Goal: Task Accomplishment & Management: Manage account settings

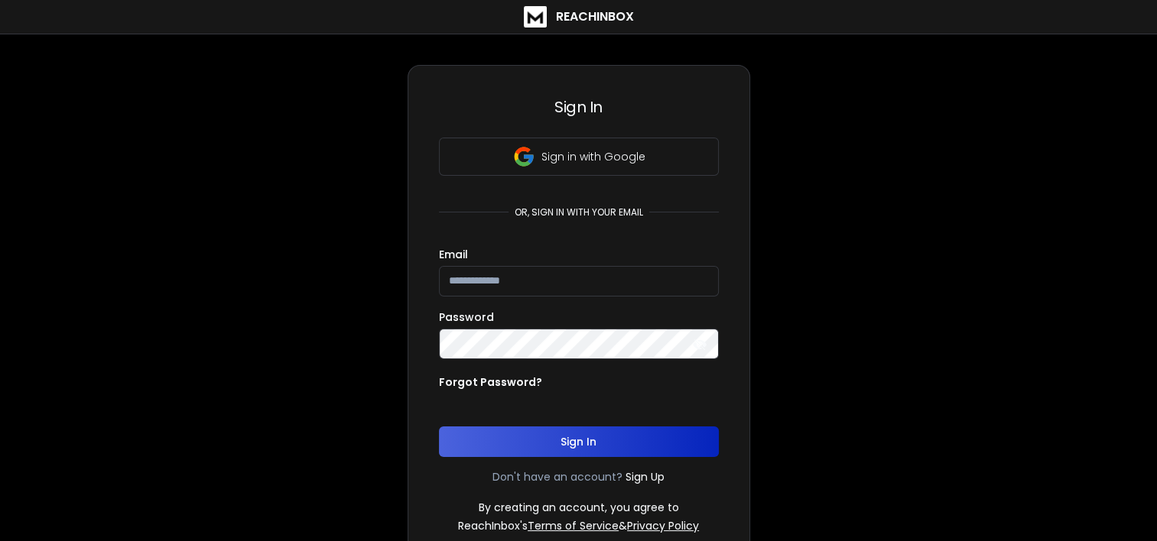
click at [482, 277] on input "email" at bounding box center [579, 281] width 280 height 31
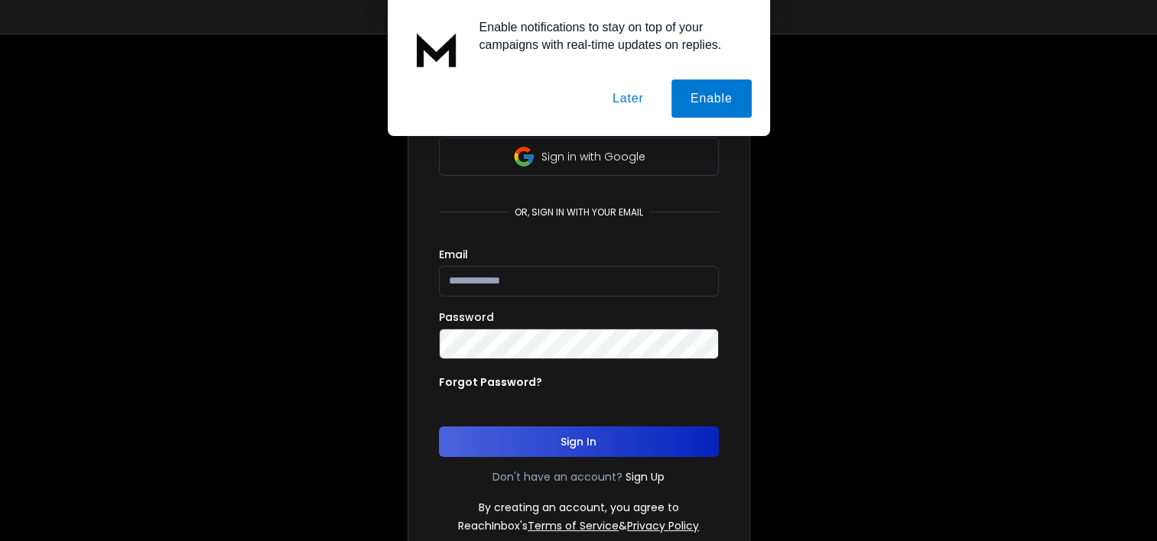
paste input "**********"
type input "**********"
click at [648, 105] on button "Later" at bounding box center [627, 99] width 69 height 38
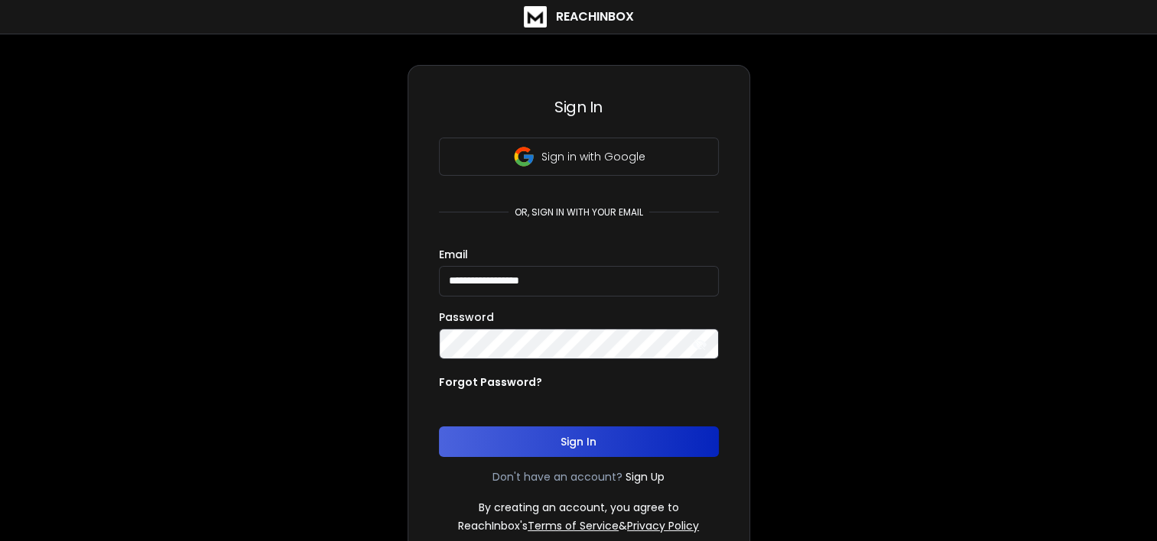
click at [498, 430] on button "Sign In" at bounding box center [579, 442] width 280 height 31
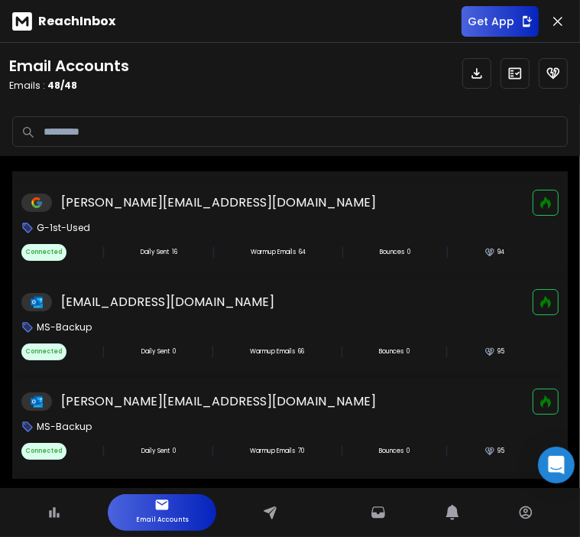
click at [143, 132] on input at bounding box center [290, 131] width 556 height 31
paste input "**********"
type input "**********"
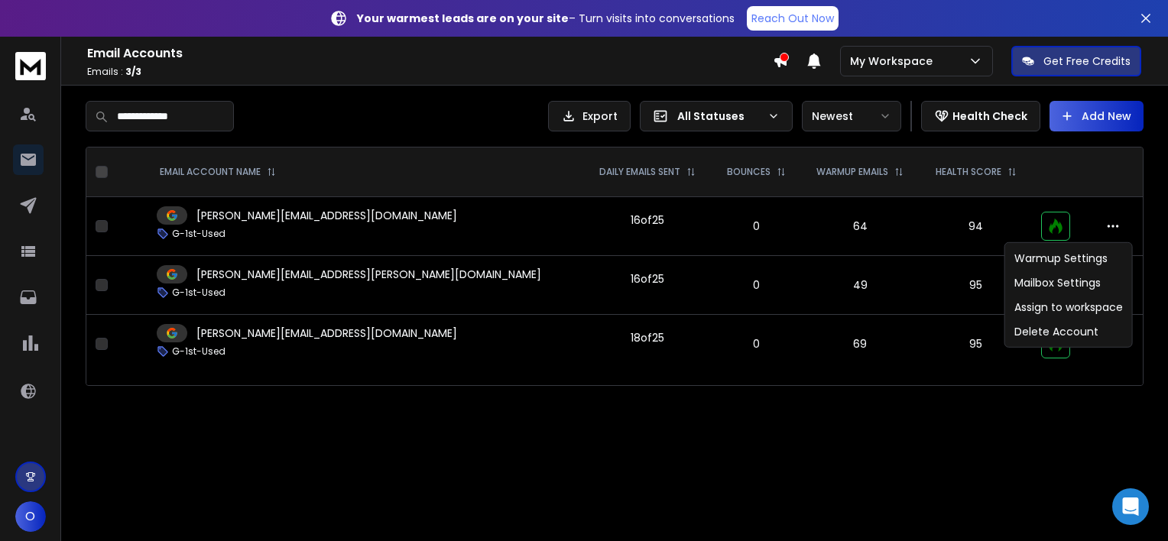
click at [1108, 220] on icon at bounding box center [1113, 226] width 14 height 14
click at [1044, 333] on div "Delete Account" at bounding box center [1068, 332] width 121 height 24
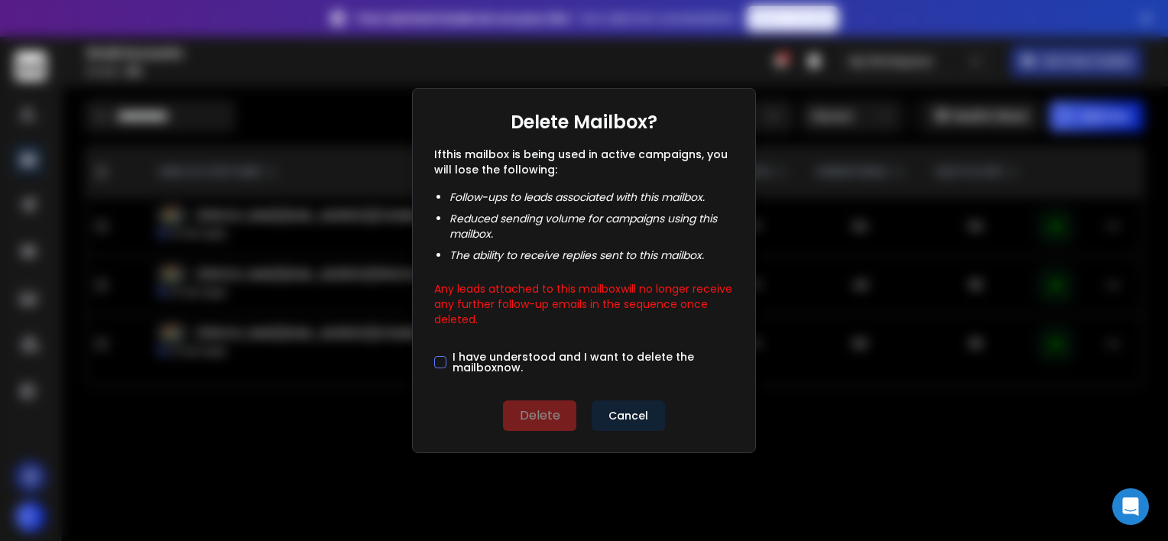
click at [443, 361] on button "I have understood and I want to delete the mailbox now." at bounding box center [440, 362] width 12 height 12
click at [544, 416] on button "Delete" at bounding box center [539, 416] width 73 height 31
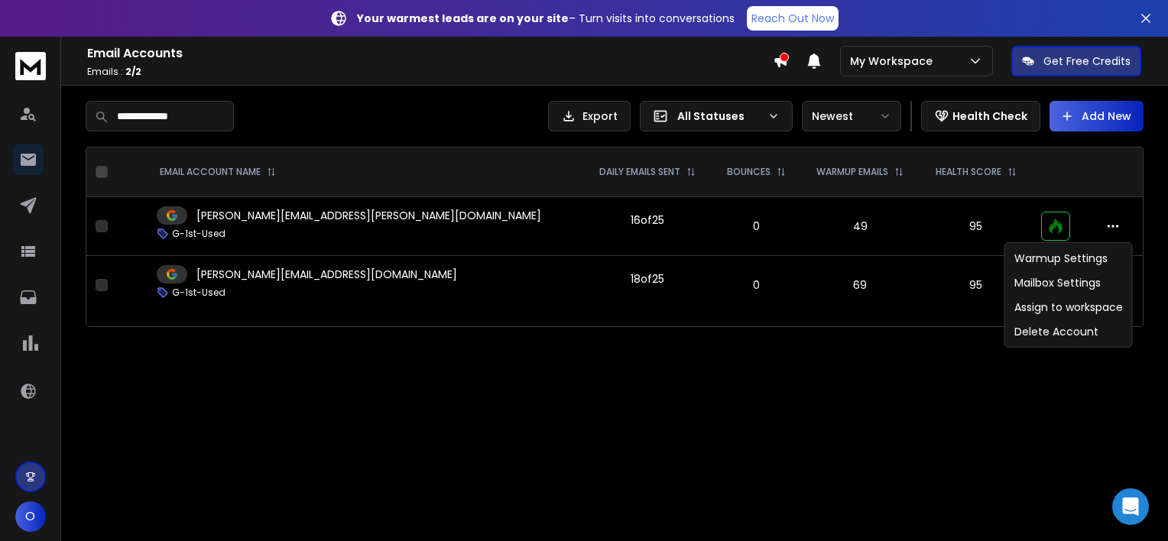
click at [1106, 229] on icon at bounding box center [1113, 226] width 14 height 14
click at [1050, 330] on div "Delete Account" at bounding box center [1068, 332] width 121 height 24
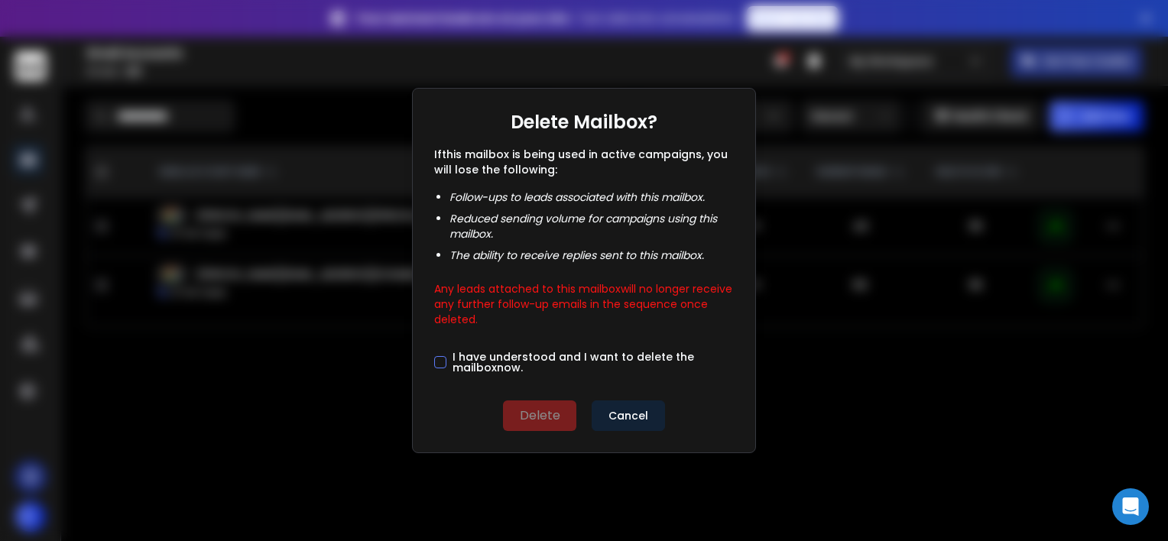
click at [444, 372] on div "I have understood and I want to delete the mailbox now." at bounding box center [584, 356] width 300 height 34
click at [445, 362] on button "I have understood and I want to delete the mailbox now." at bounding box center [440, 362] width 12 height 12
click at [537, 414] on button "Delete" at bounding box center [539, 416] width 73 height 31
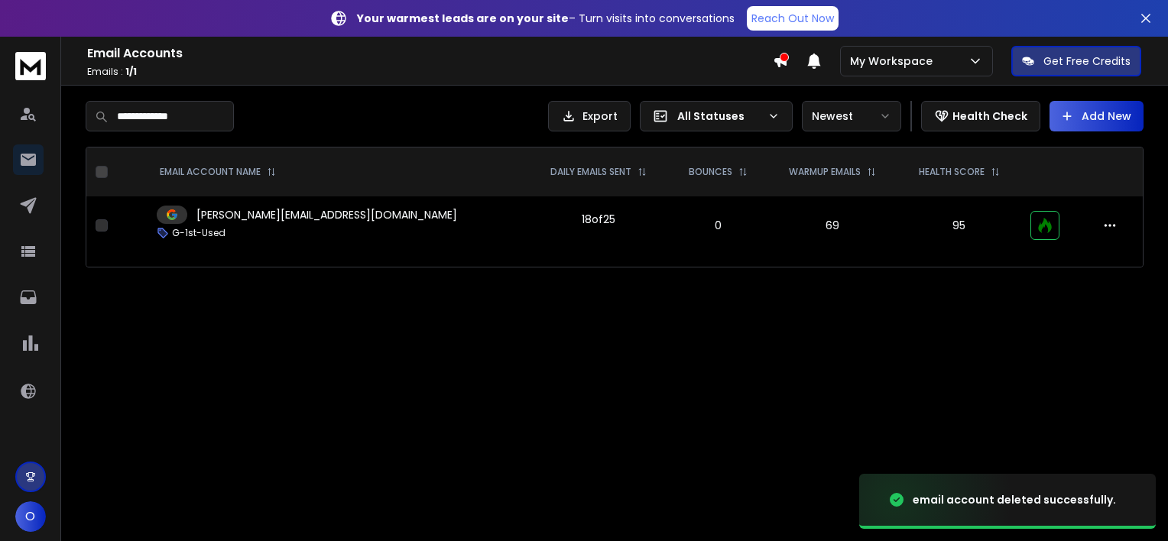
click at [1107, 223] on icon at bounding box center [1110, 226] width 14 height 14
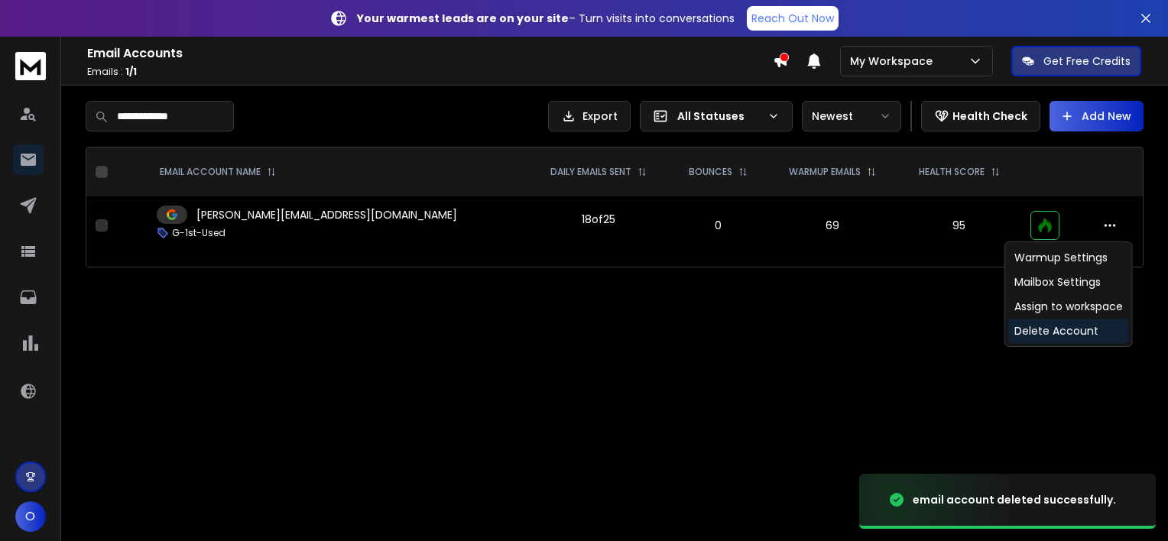
click at [1052, 326] on div "Delete Account" at bounding box center [1068, 331] width 121 height 24
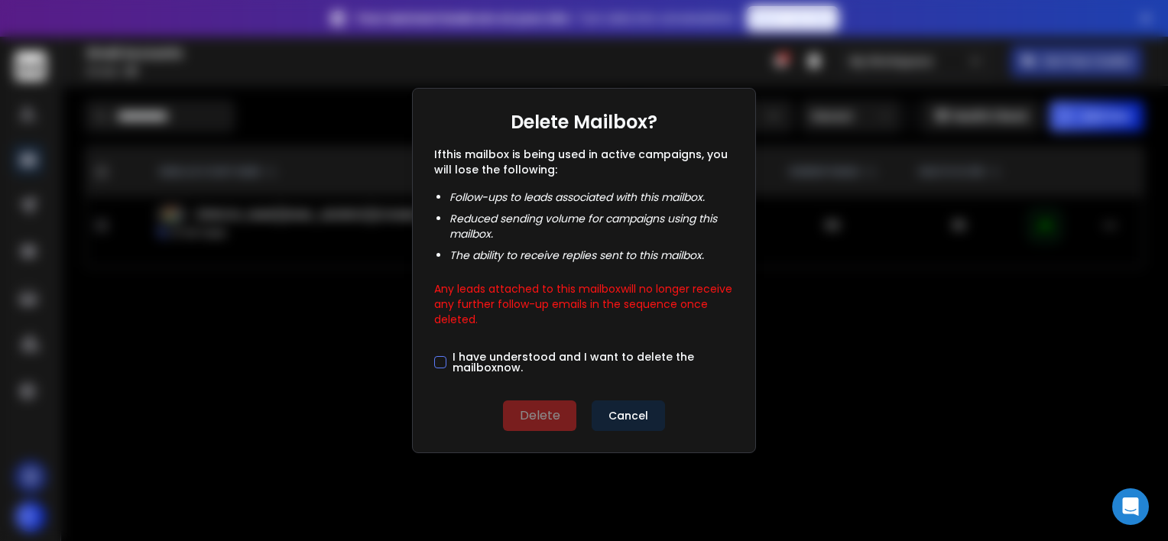
click at [445, 359] on button "I have understood and I want to delete the mailbox now." at bounding box center [440, 362] width 12 height 12
click at [524, 414] on button "Delete" at bounding box center [539, 416] width 73 height 31
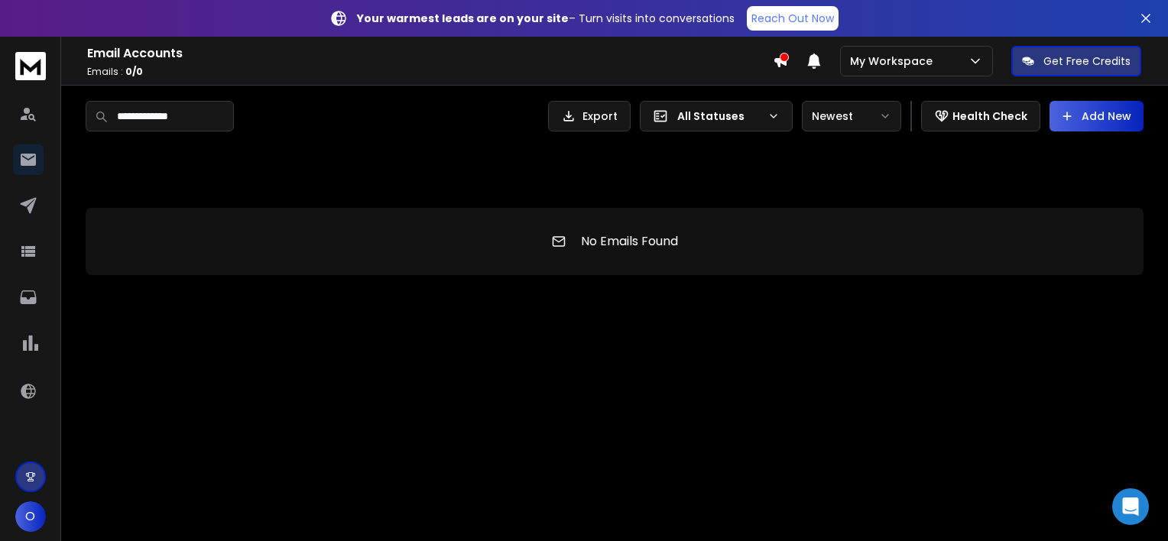
click at [185, 112] on input "**********" at bounding box center [160, 116] width 148 height 31
paste input "**********"
type input "**********"
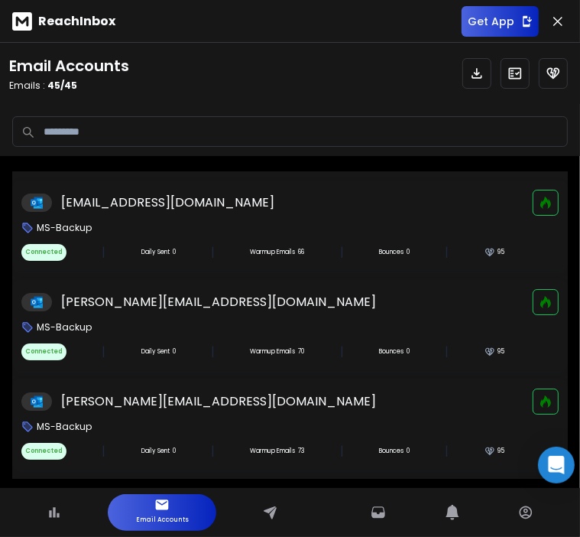
click at [174, 132] on input at bounding box center [290, 131] width 556 height 31
paste input "**********"
type input "**********"
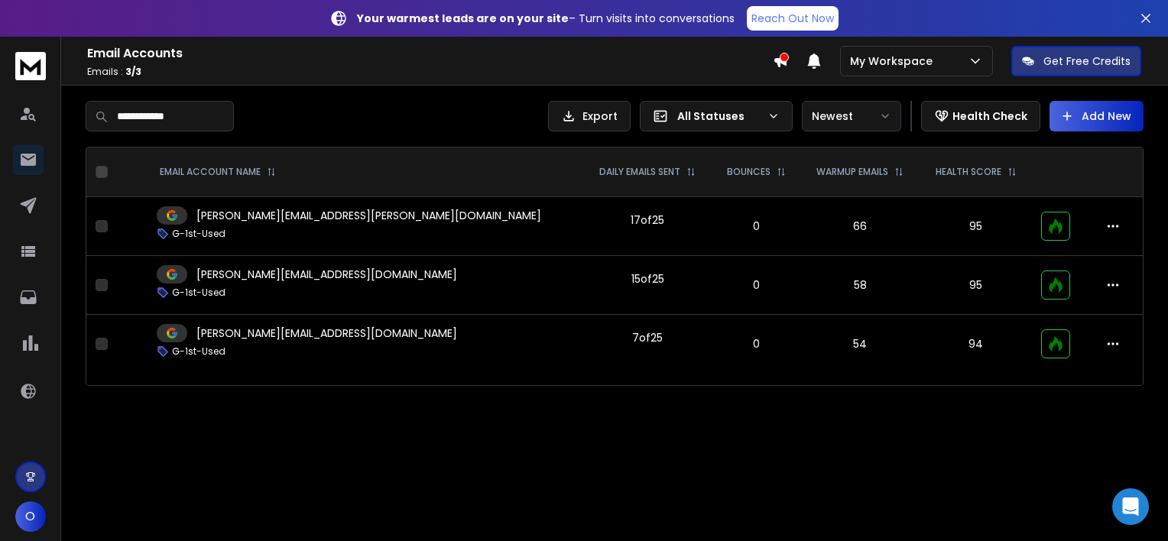
click at [1109, 220] on icon at bounding box center [1113, 226] width 14 height 14
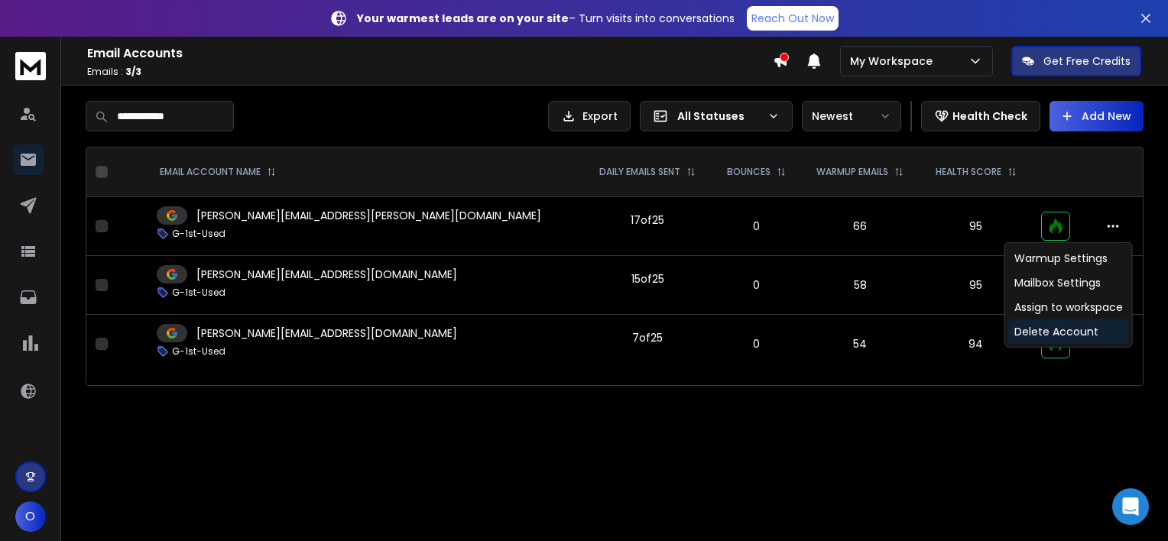
click at [1052, 332] on div "Delete Account" at bounding box center [1068, 332] width 121 height 24
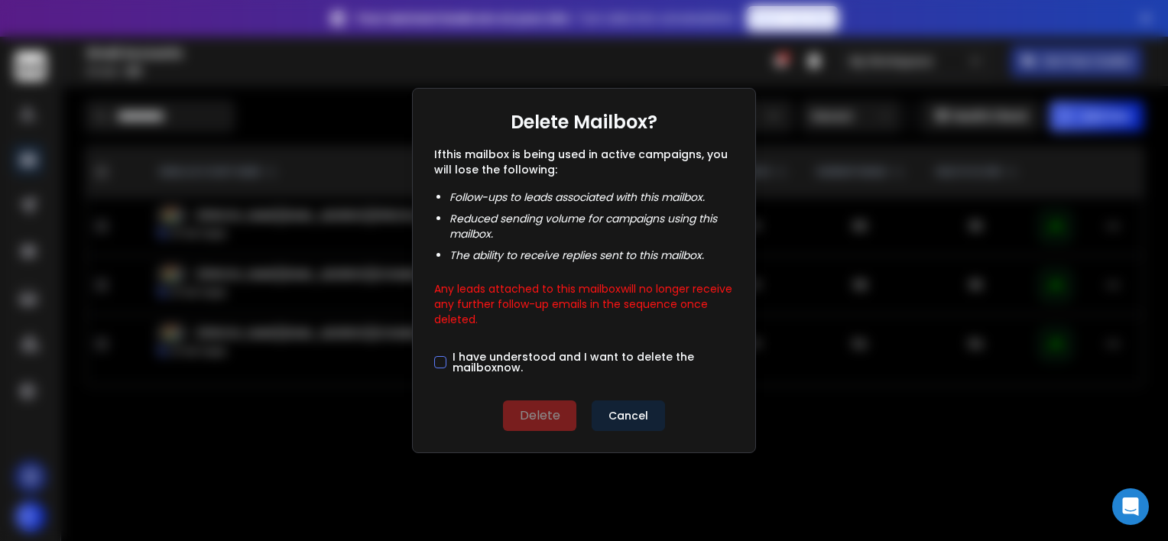
click at [439, 358] on button "I have understood and I want to delete the mailbox now." at bounding box center [440, 362] width 12 height 12
click at [544, 408] on button "Delete" at bounding box center [539, 416] width 73 height 31
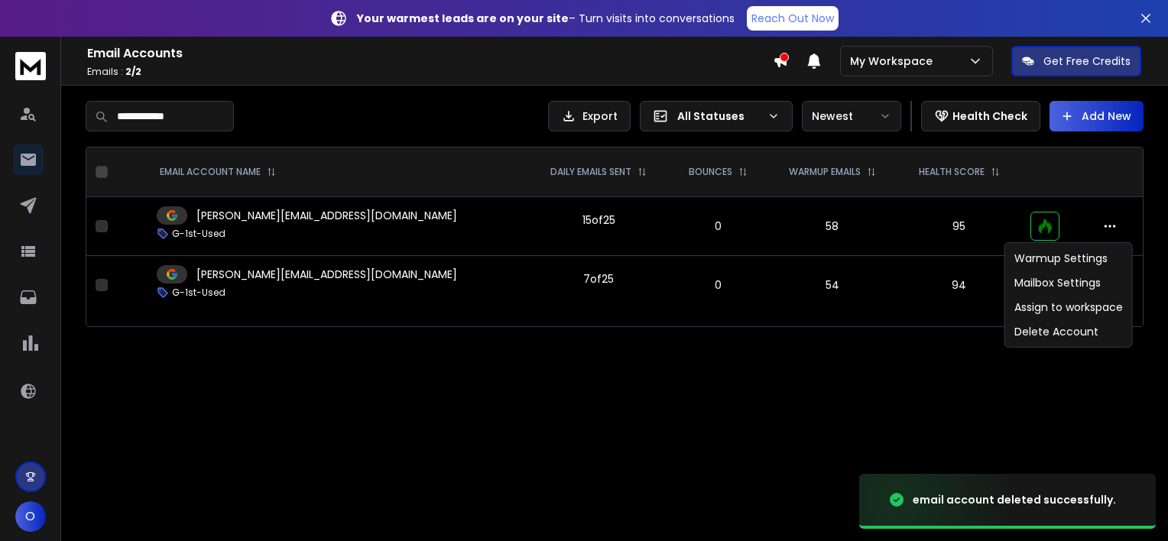
click at [1103, 219] on icon at bounding box center [1110, 226] width 14 height 14
click at [1046, 330] on div "Delete Account" at bounding box center [1068, 332] width 121 height 24
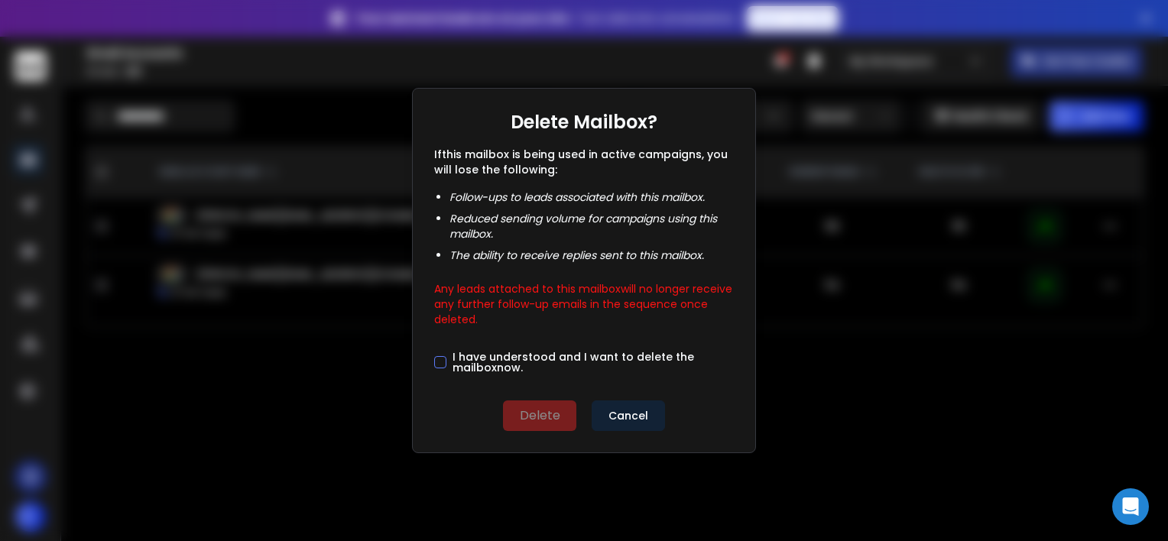
click at [442, 367] on button "I have understood and I want to delete the mailbox now." at bounding box center [440, 362] width 12 height 12
click at [539, 417] on button "Delete" at bounding box center [539, 416] width 73 height 31
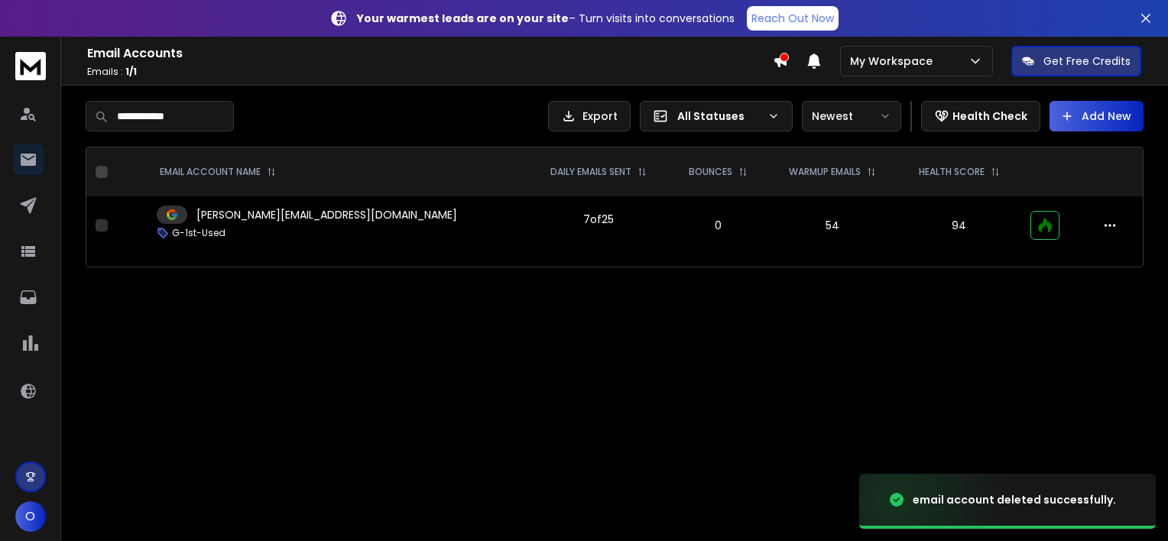
click at [1112, 225] on button at bounding box center [1110, 226] width 48 height 26
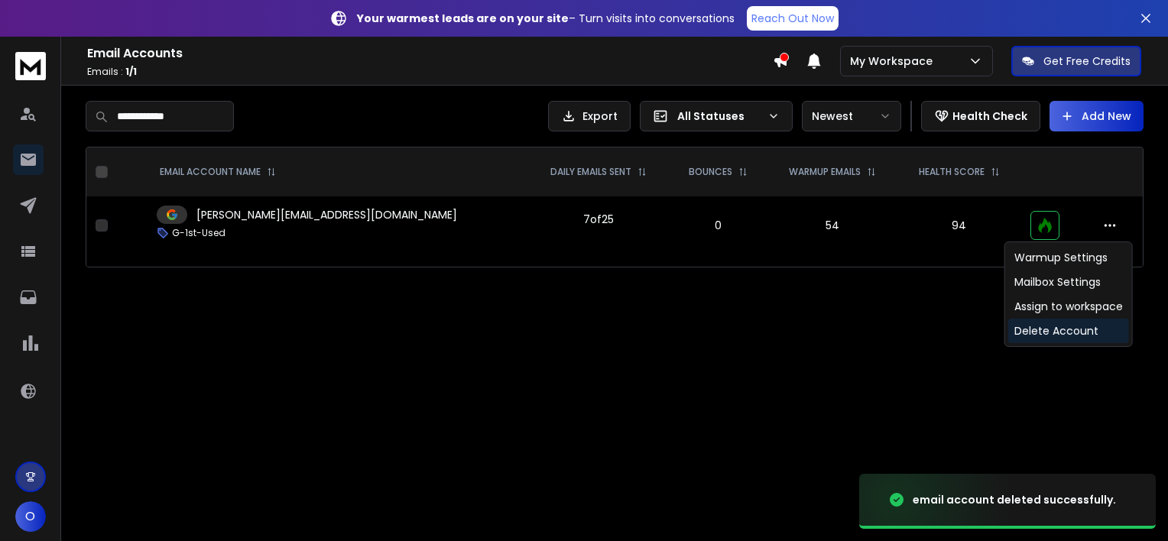
click at [1027, 330] on div "Delete Account" at bounding box center [1068, 331] width 121 height 24
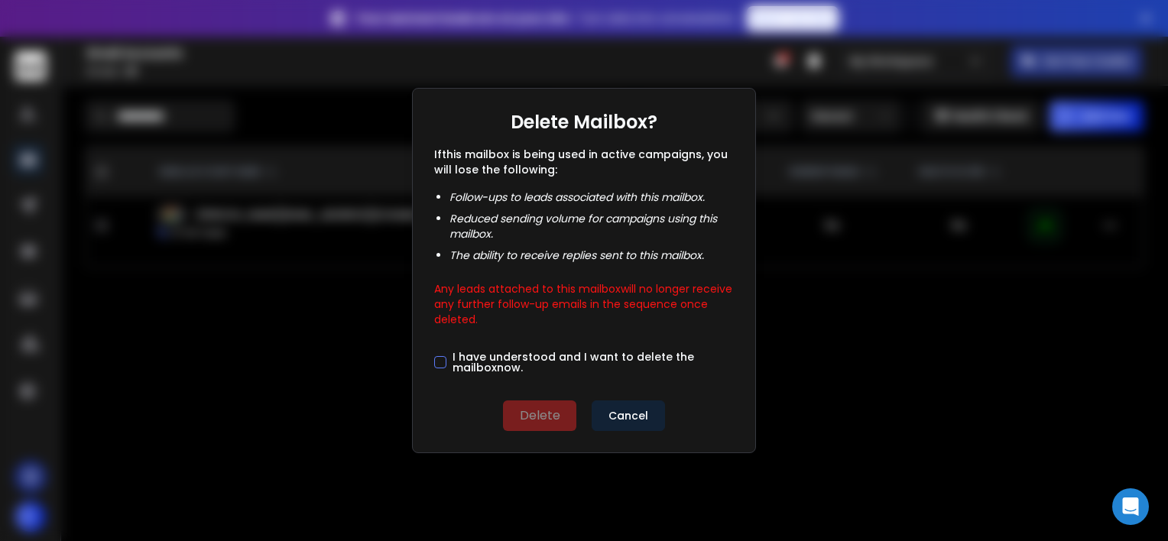
click at [443, 362] on button "I have understood and I want to delete the mailbox now." at bounding box center [440, 362] width 12 height 12
click at [515, 409] on button "Delete" at bounding box center [539, 416] width 73 height 31
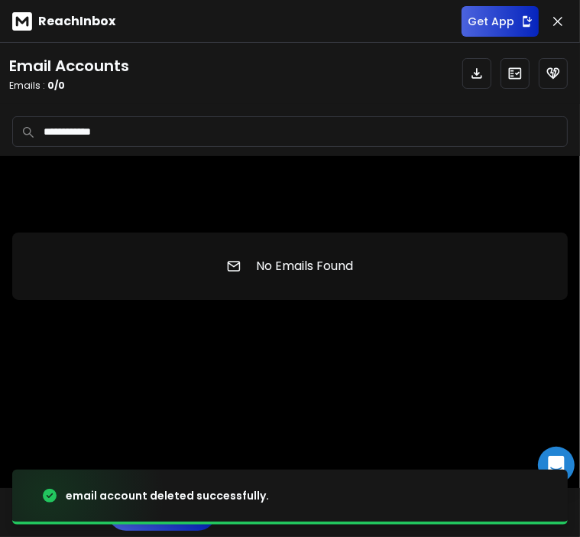
click at [153, 131] on input "**********" at bounding box center [290, 131] width 556 height 31
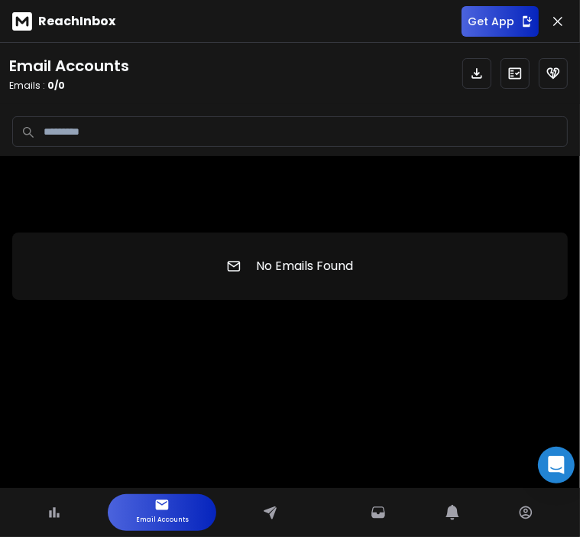
paste input "**********"
type input "**********"
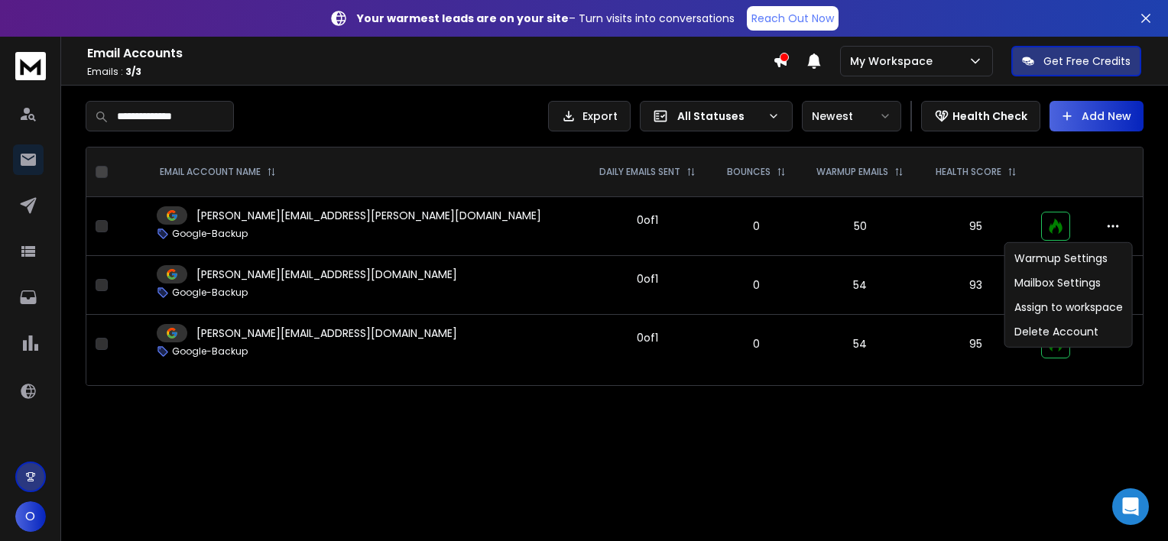
click at [1113, 229] on button at bounding box center [1113, 226] width 42 height 26
click at [1052, 336] on div "Delete Account" at bounding box center [1068, 332] width 121 height 24
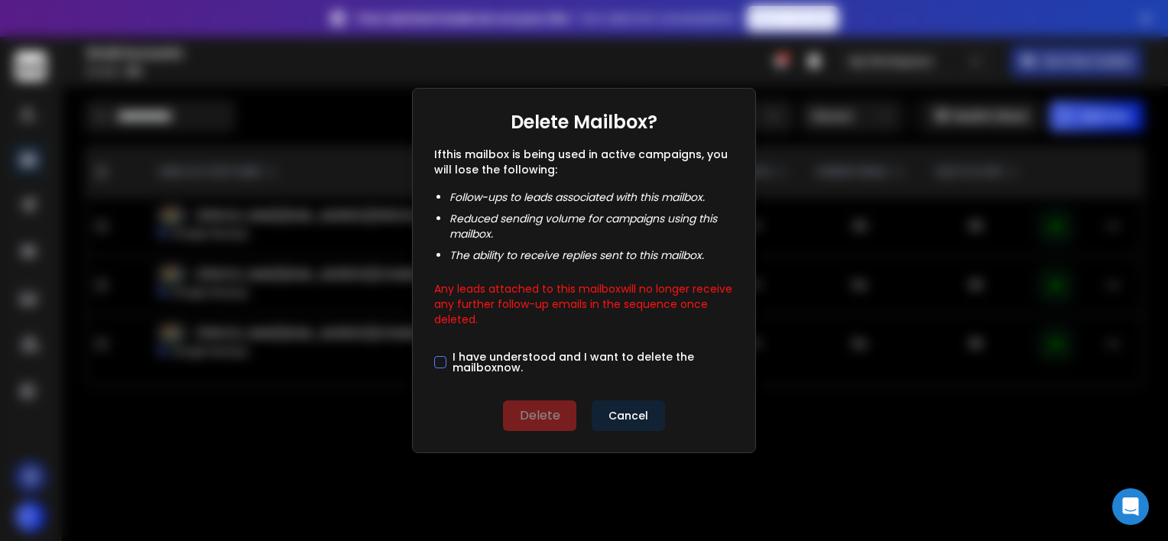
click at [446, 368] on div "I have understood and I want to delete the mailbox now." at bounding box center [584, 356] width 300 height 34
click at [443, 359] on button "I have understood and I want to delete the mailbox now." at bounding box center [440, 362] width 12 height 12
click at [539, 412] on button "Delete" at bounding box center [539, 416] width 73 height 31
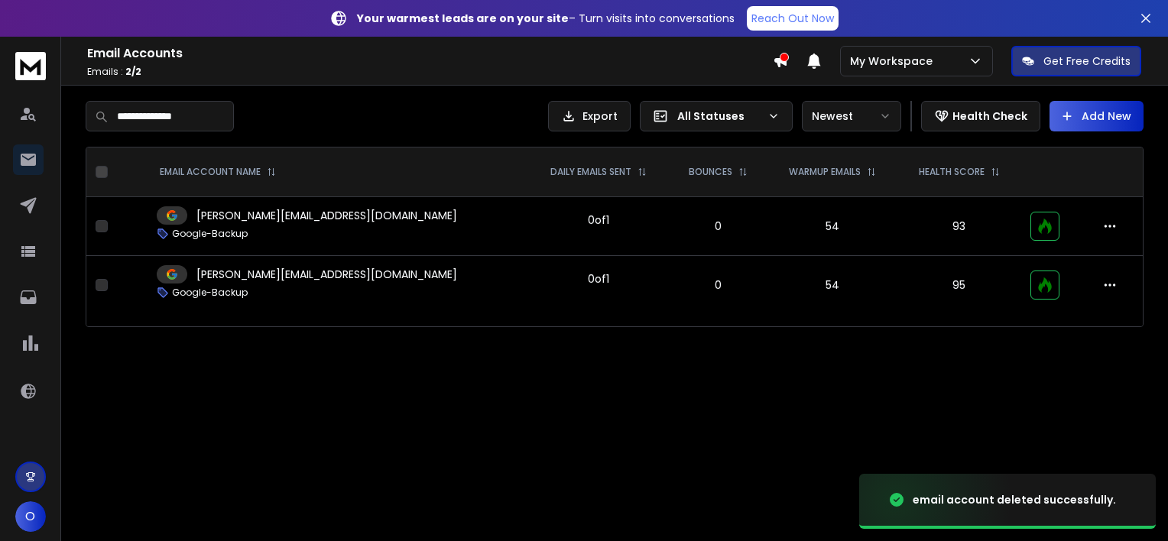
click at [1110, 222] on icon at bounding box center [1110, 226] width 14 height 14
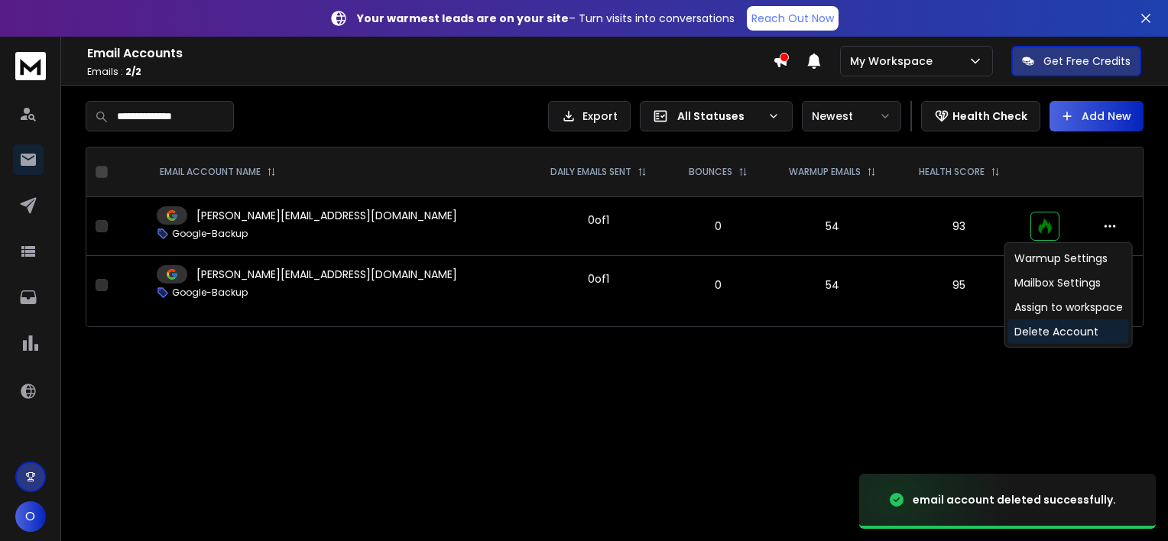
click at [1060, 328] on div "Delete Account" at bounding box center [1068, 332] width 121 height 24
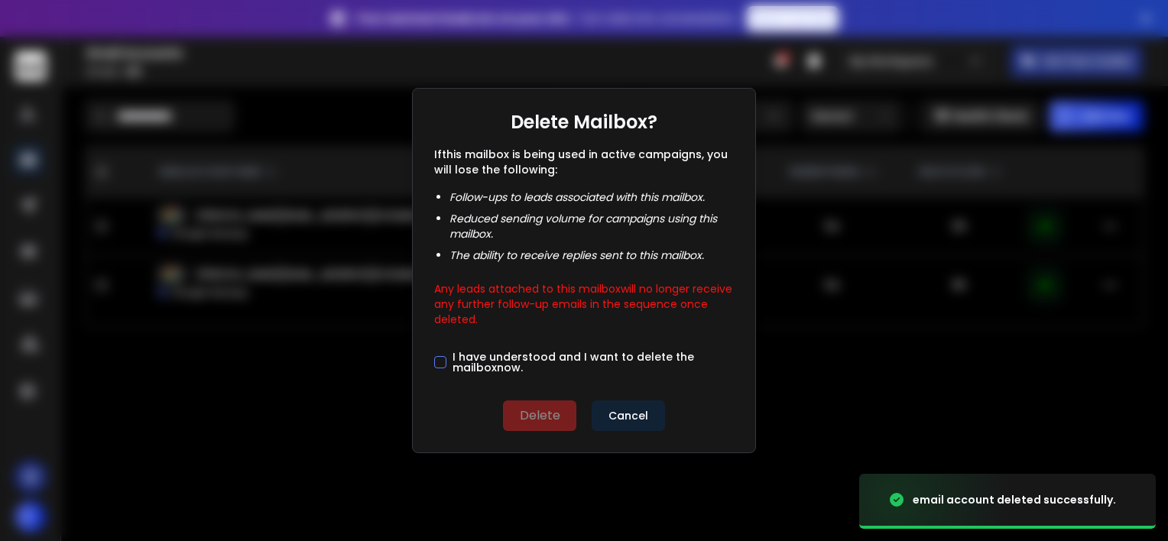
click at [430, 355] on div "Delete Mailbox? If this mailbox is being used in active campaigns, you will los…" at bounding box center [584, 270] width 344 height 365
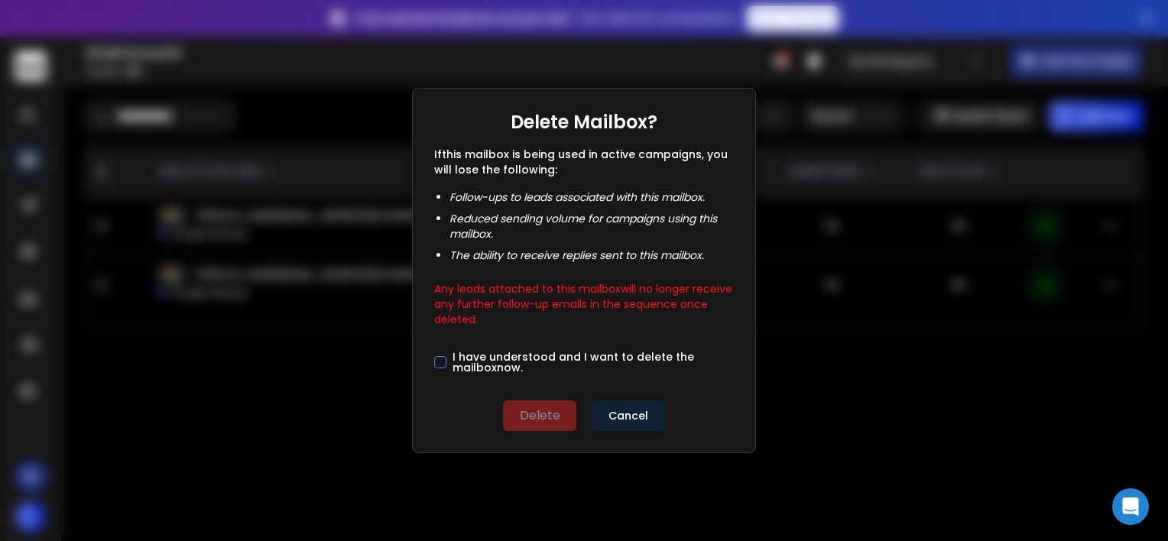
click at [435, 356] on button "I have understood and I want to delete the mailbox now." at bounding box center [440, 362] width 12 height 12
click at [560, 424] on button "Delete" at bounding box center [539, 416] width 73 height 31
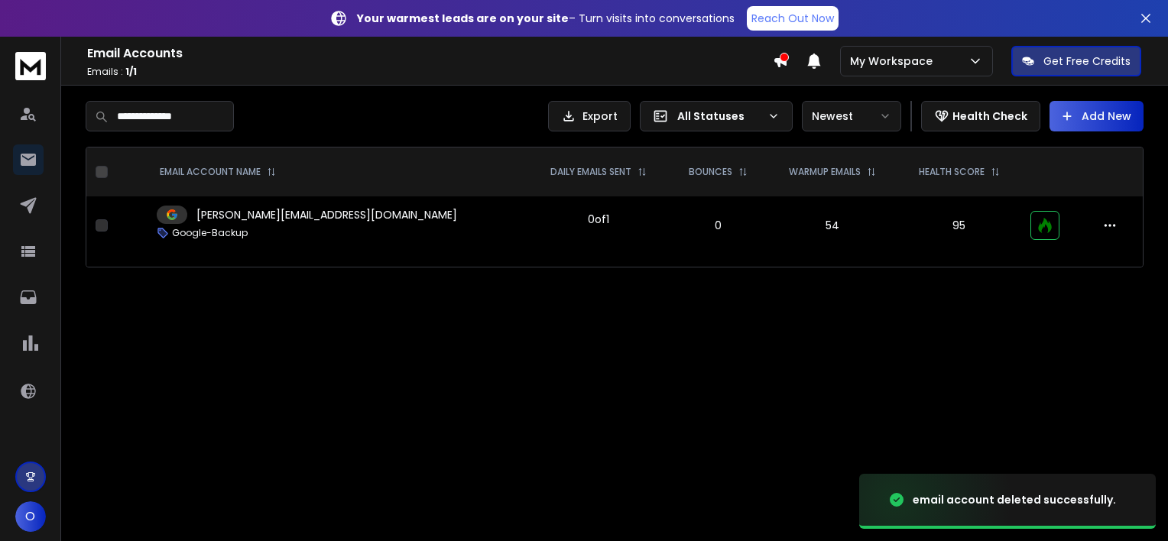
click at [1107, 222] on icon at bounding box center [1110, 226] width 14 height 14
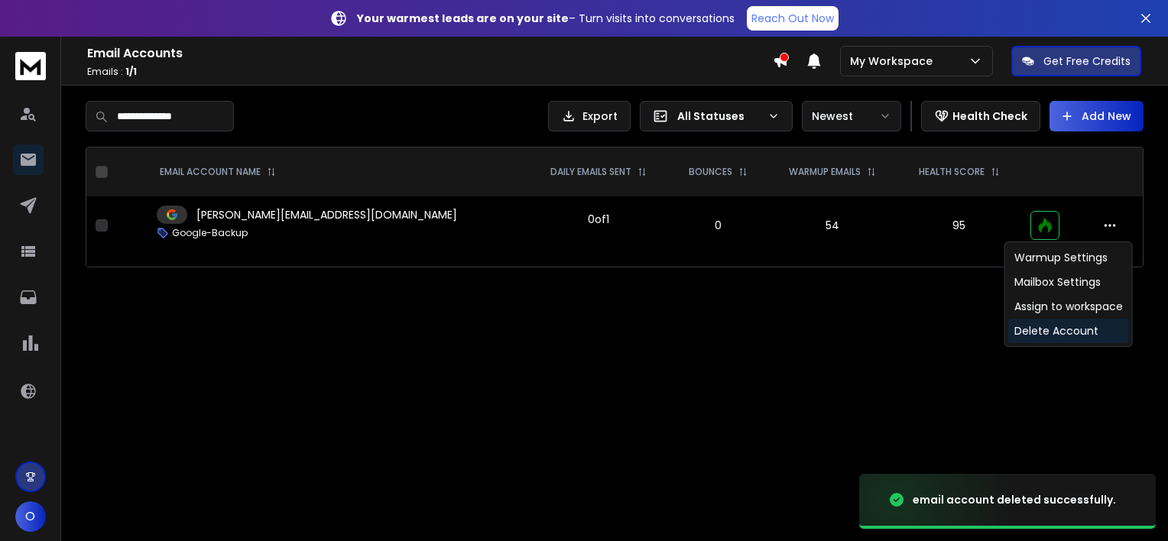
click at [1067, 332] on div "Delete Account" at bounding box center [1068, 331] width 121 height 24
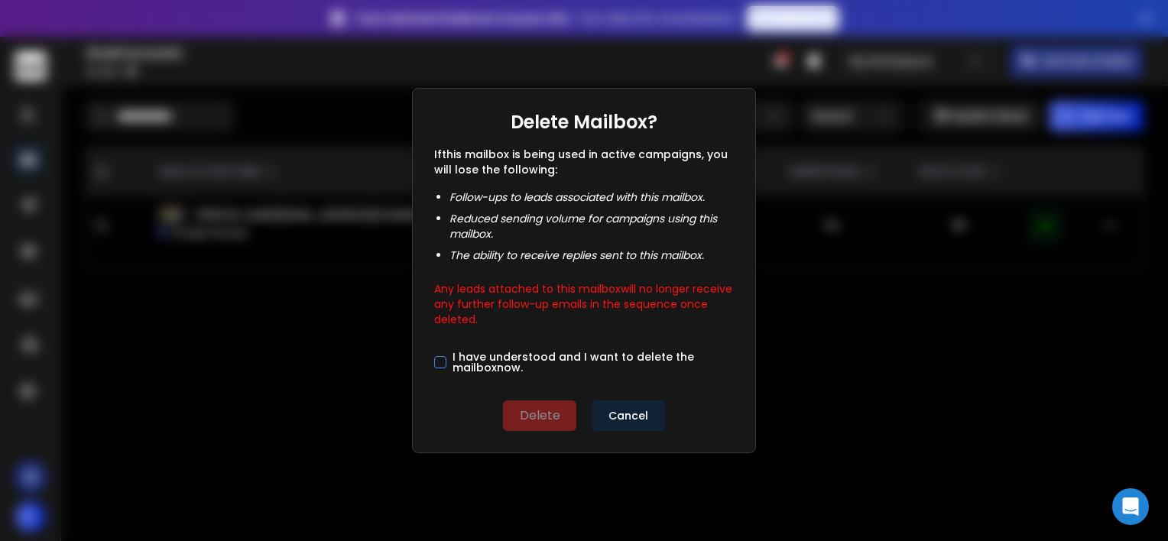
click at [446, 367] on div "I have understood and I want to delete the mailbox now." at bounding box center [584, 356] width 300 height 34
click at [440, 361] on button "I have understood and I want to delete the mailbox now." at bounding box center [440, 362] width 12 height 12
click at [527, 423] on button "Delete" at bounding box center [539, 416] width 73 height 31
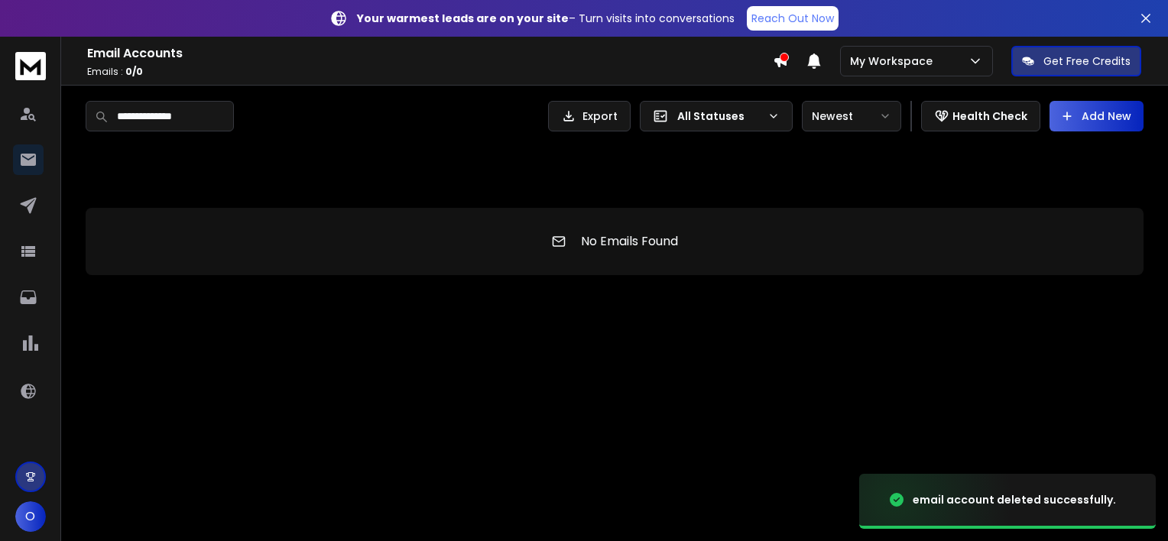
click at [209, 104] on input "**********" at bounding box center [160, 116] width 148 height 31
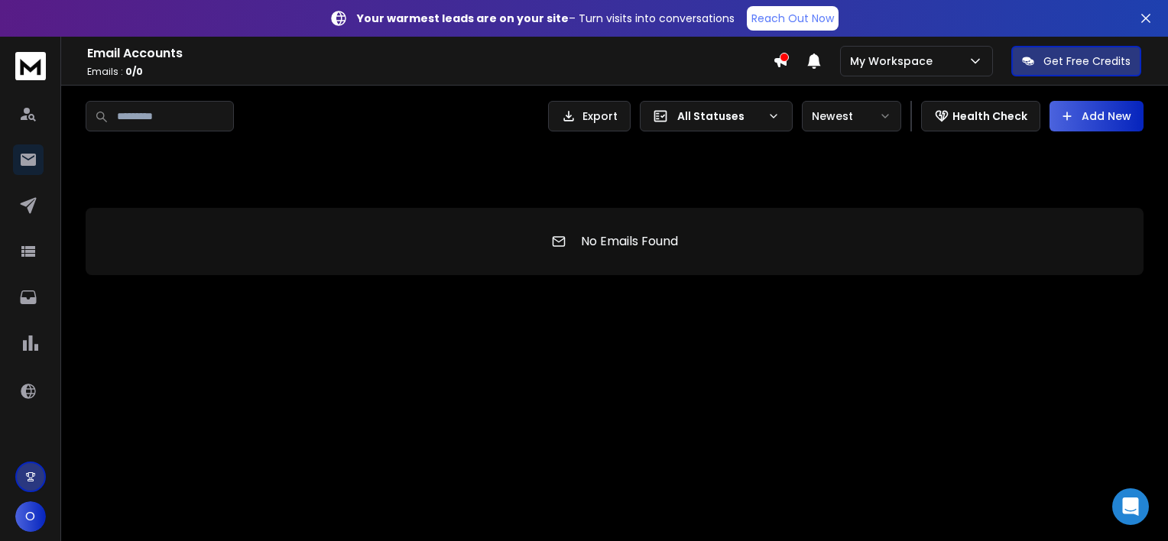
paste input "**********"
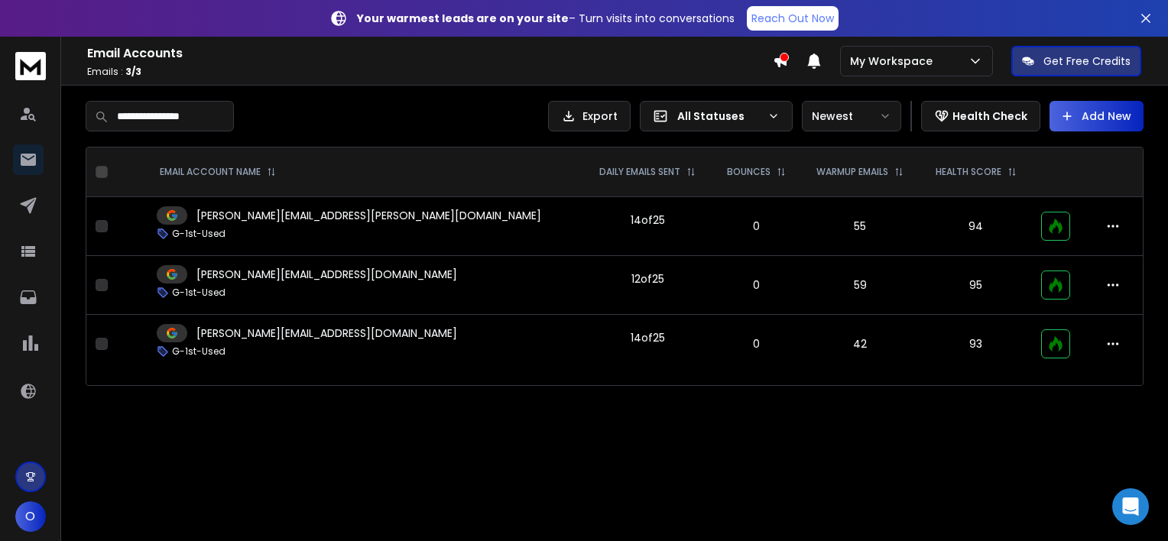
type input "**********"
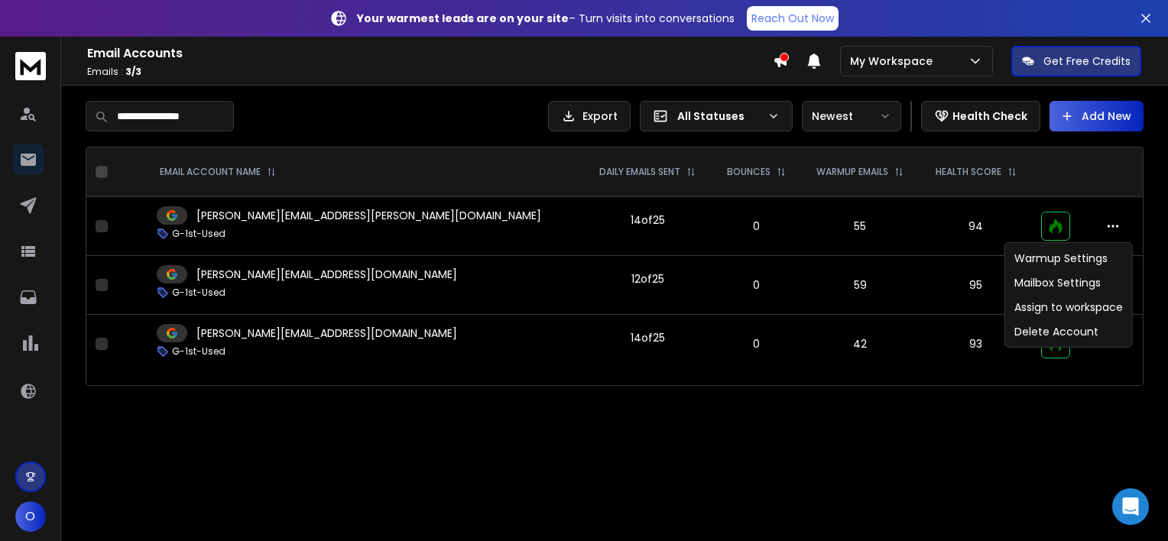
click at [1109, 224] on icon at bounding box center [1113, 226] width 14 height 14
click at [1073, 335] on div "Delete Account" at bounding box center [1068, 332] width 121 height 24
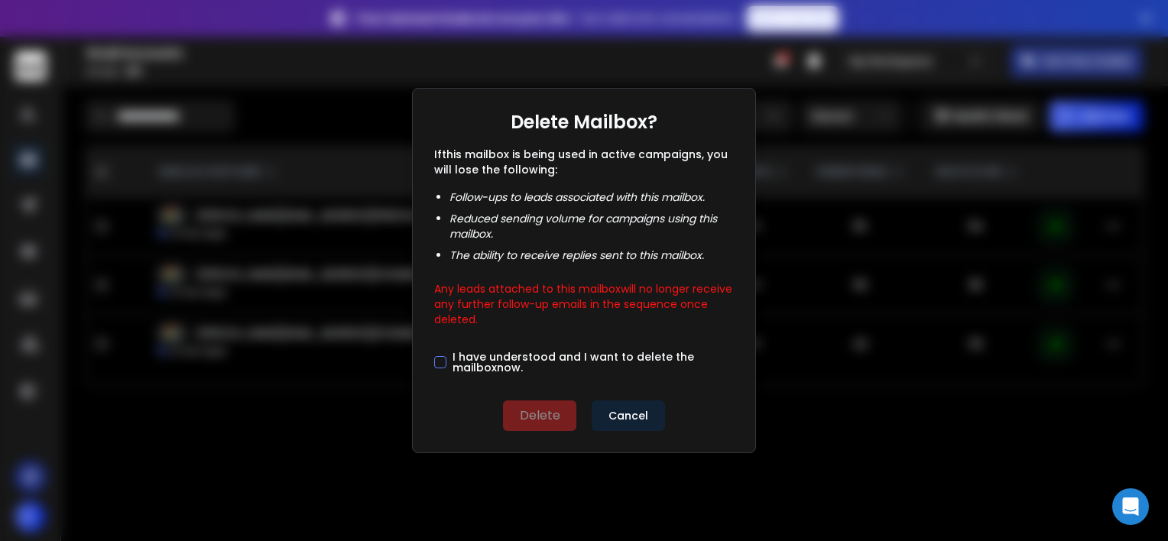
click at [437, 367] on button "I have understood and I want to delete the mailbox now." at bounding box center [440, 362] width 12 height 12
click at [531, 416] on button "Delete" at bounding box center [539, 416] width 73 height 31
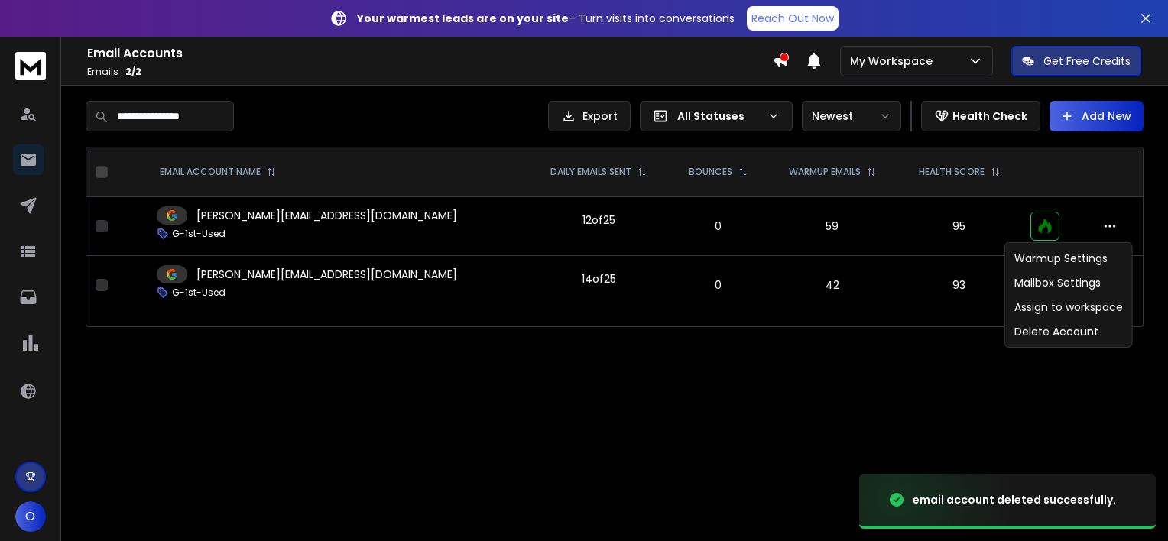
click at [1112, 217] on button at bounding box center [1110, 226] width 48 height 26
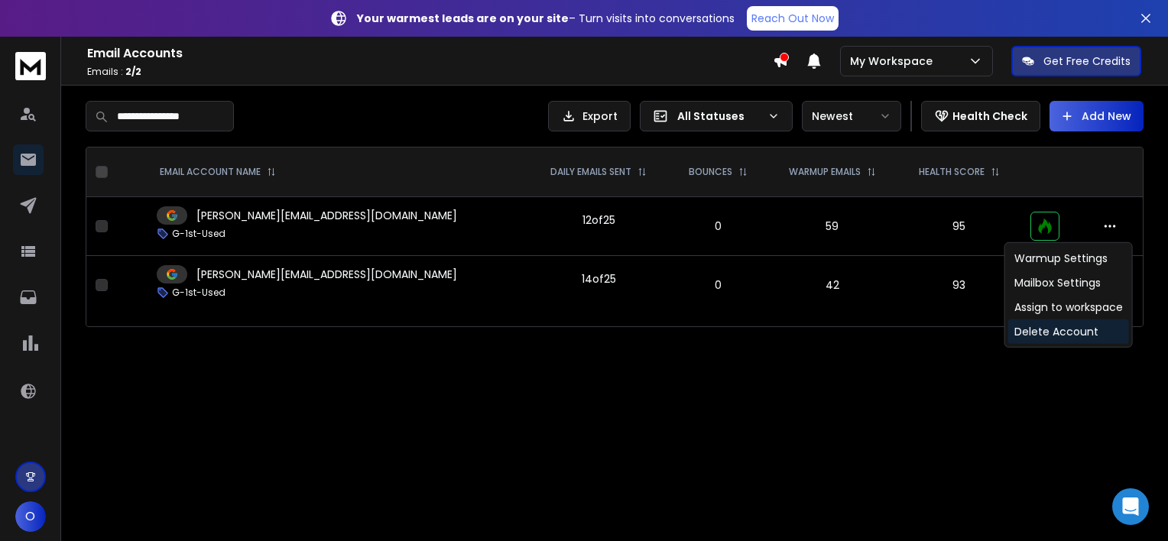
click at [1058, 336] on div "Delete Account" at bounding box center [1068, 332] width 121 height 24
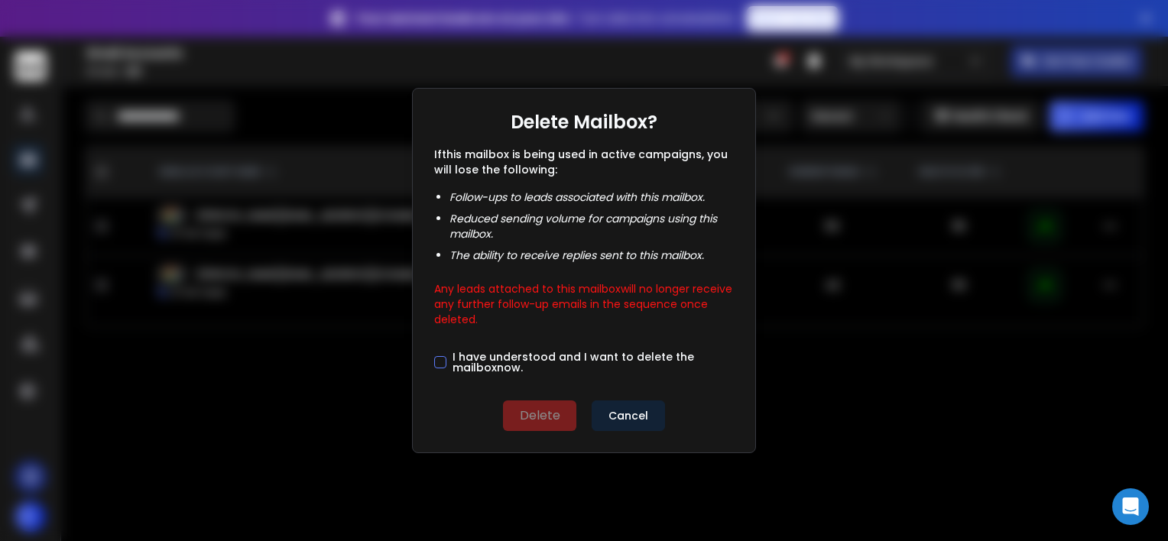
click at [437, 359] on button "I have understood and I want to delete the mailbox now." at bounding box center [440, 362] width 12 height 12
click at [541, 419] on button "Delete" at bounding box center [539, 416] width 73 height 31
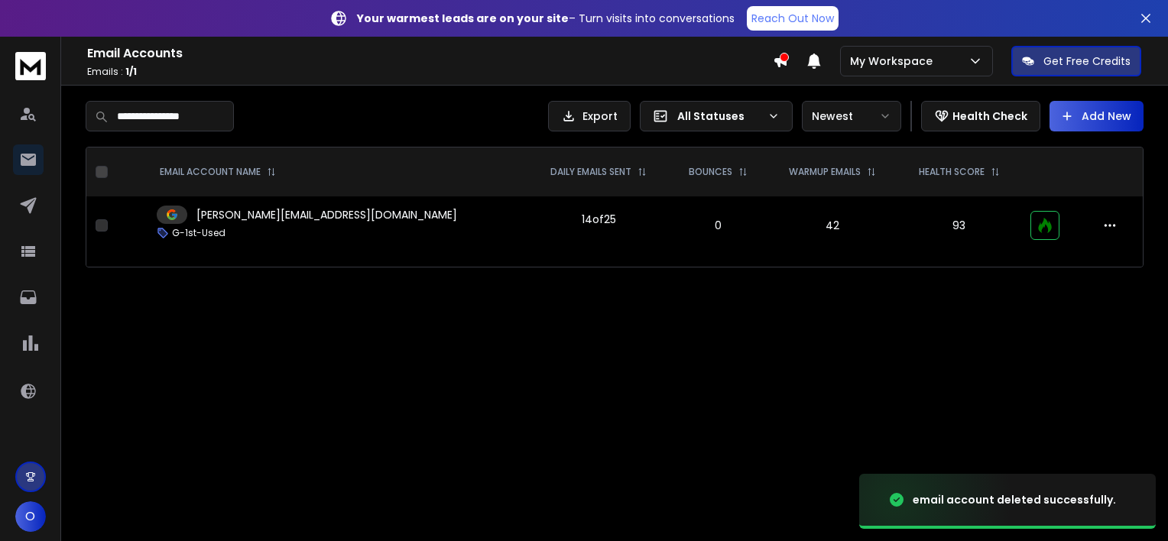
click at [1107, 226] on icon at bounding box center [1109, 225] width 11 height 2
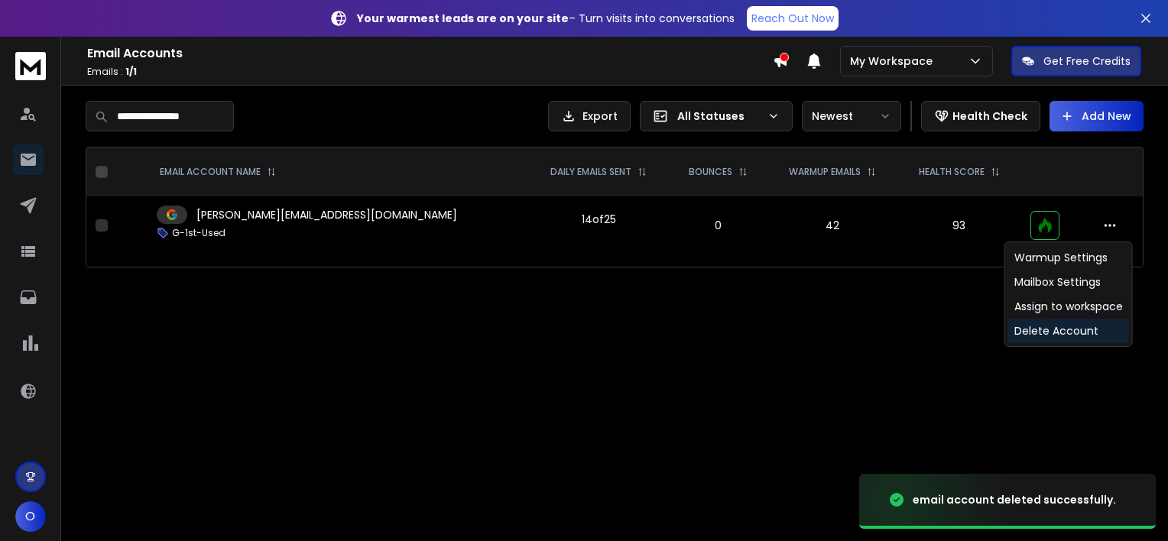
click at [1079, 329] on div "Delete Account" at bounding box center [1068, 331] width 121 height 24
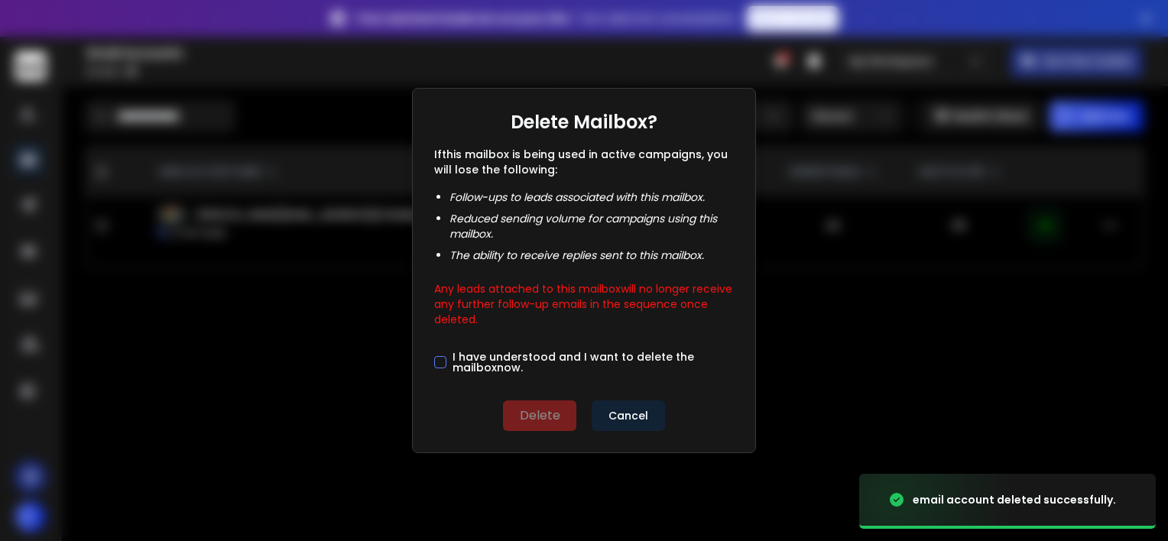
click at [446, 355] on div "I have understood and I want to delete the mailbox now." at bounding box center [584, 356] width 300 height 34
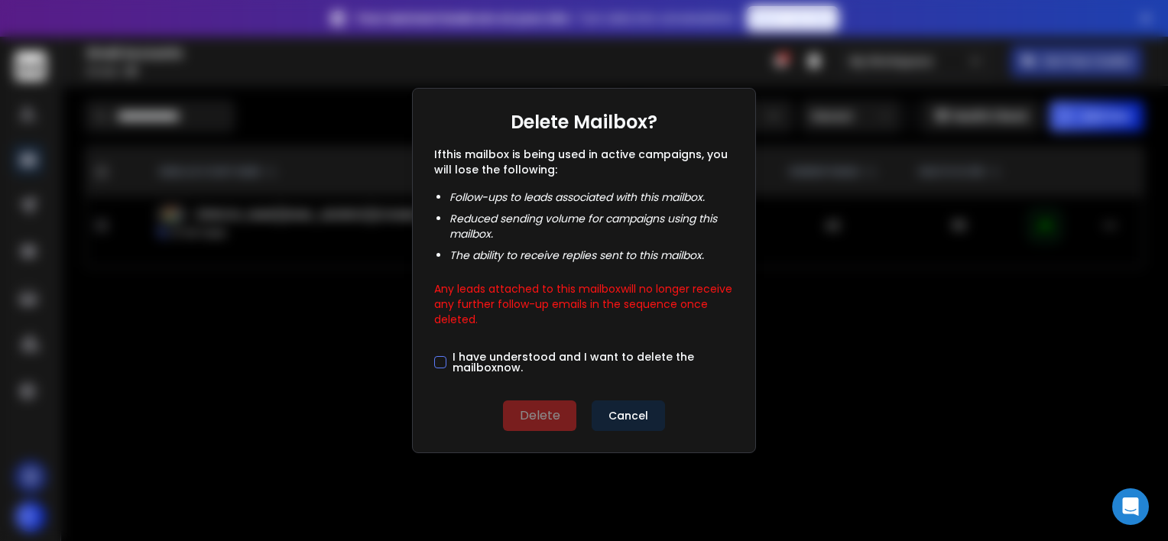
click at [437, 365] on button "I have understood and I want to delete the mailbox now." at bounding box center [440, 362] width 12 height 12
click at [535, 413] on button "Delete" at bounding box center [539, 416] width 73 height 31
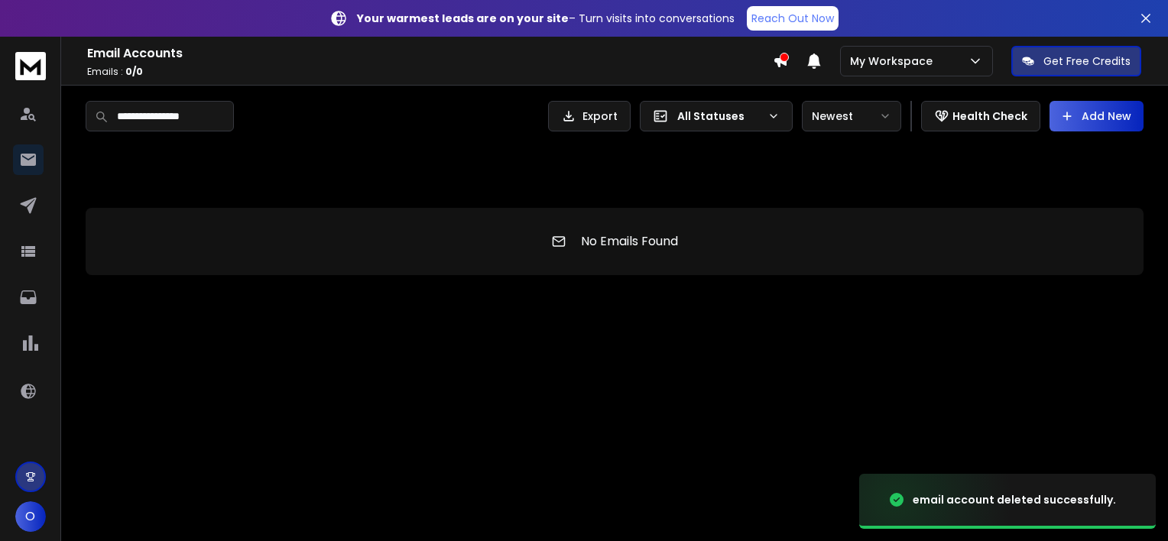
click at [193, 118] on input "**********" at bounding box center [160, 116] width 148 height 31
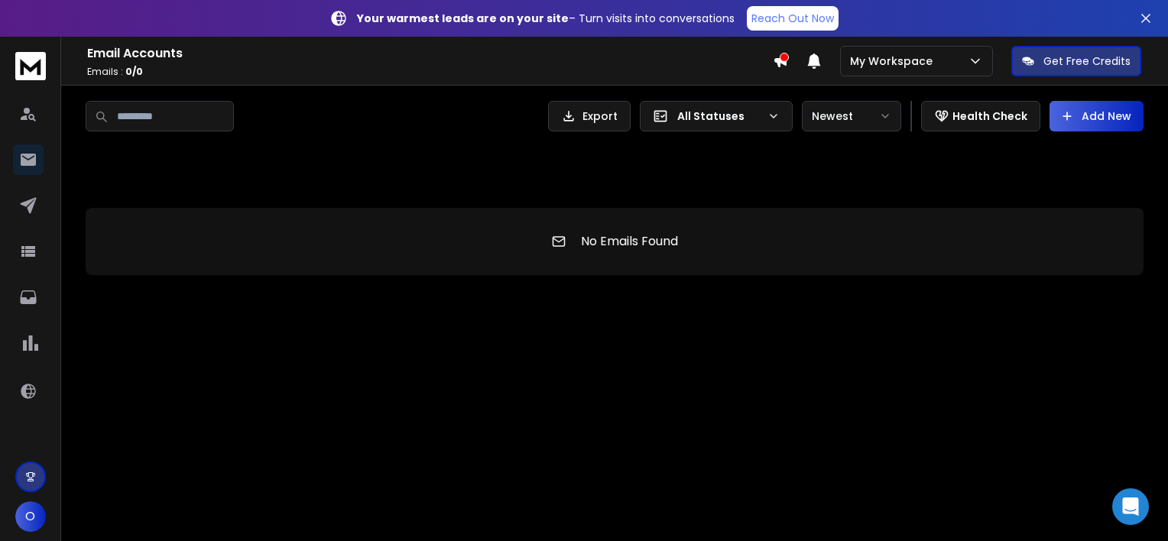
paste input "**********"
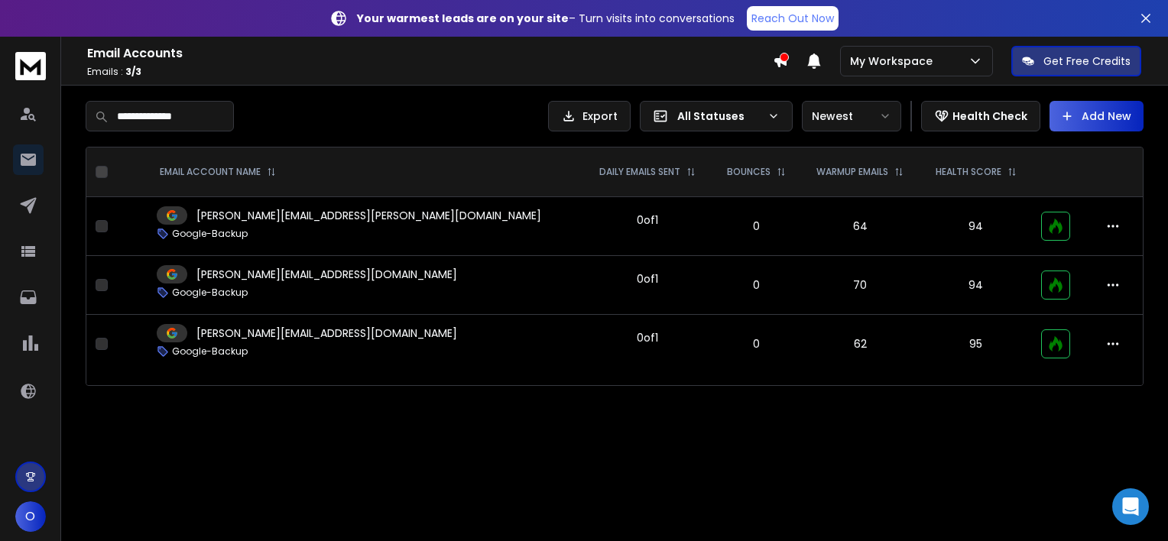
type input "**********"
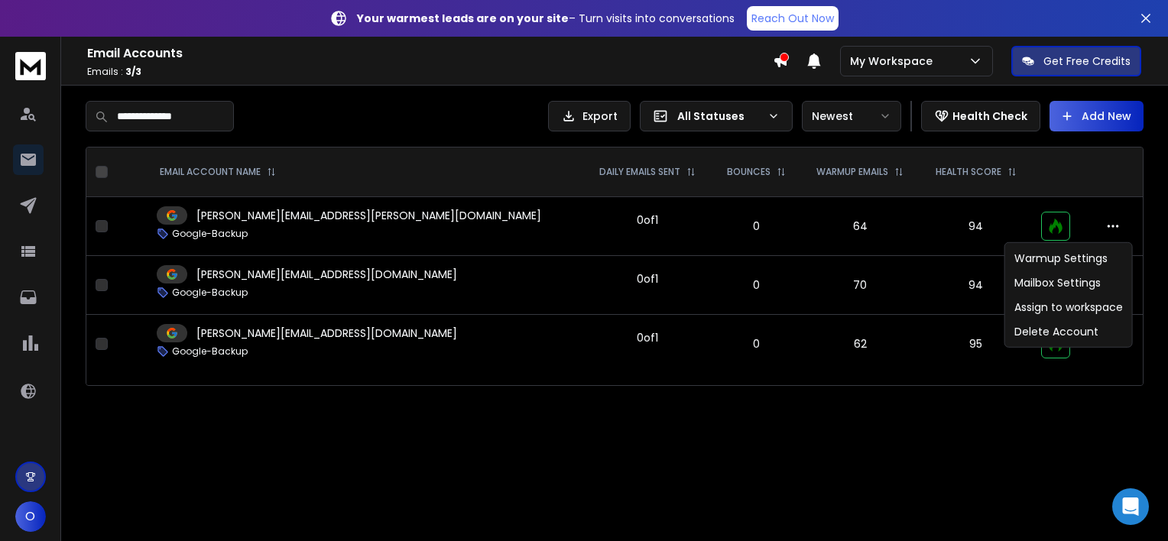
click at [1106, 220] on icon at bounding box center [1113, 226] width 14 height 14
click at [1067, 328] on div "Delete Account" at bounding box center [1068, 332] width 121 height 24
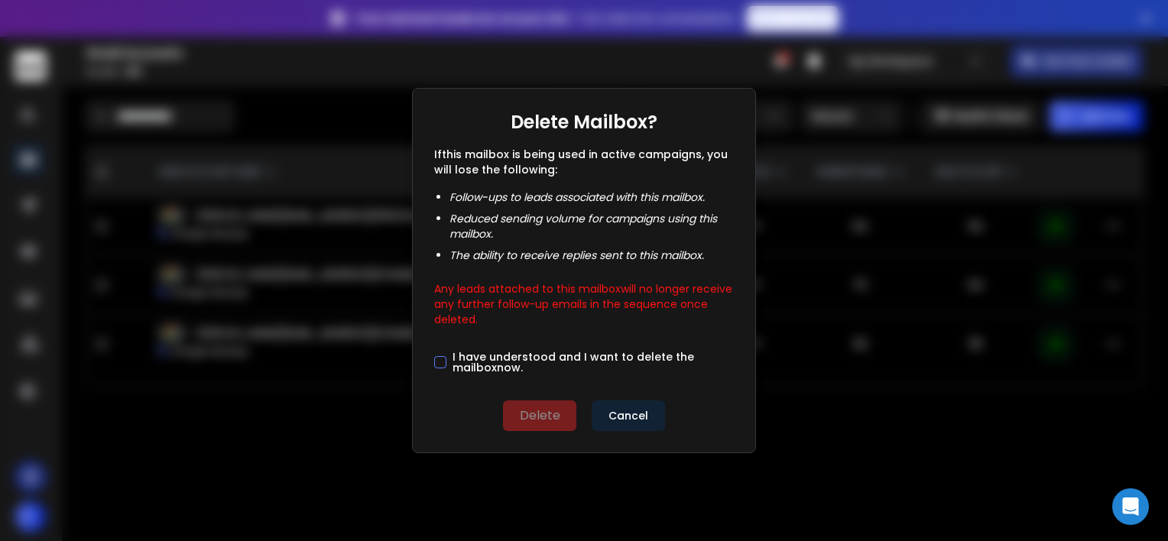
click at [437, 352] on div "I have understood and I want to delete the mailbox now." at bounding box center [584, 356] width 300 height 34
click at [439, 364] on button "I have understood and I want to delete the mailbox now." at bounding box center [440, 362] width 12 height 12
click at [538, 414] on button "Delete" at bounding box center [539, 416] width 73 height 31
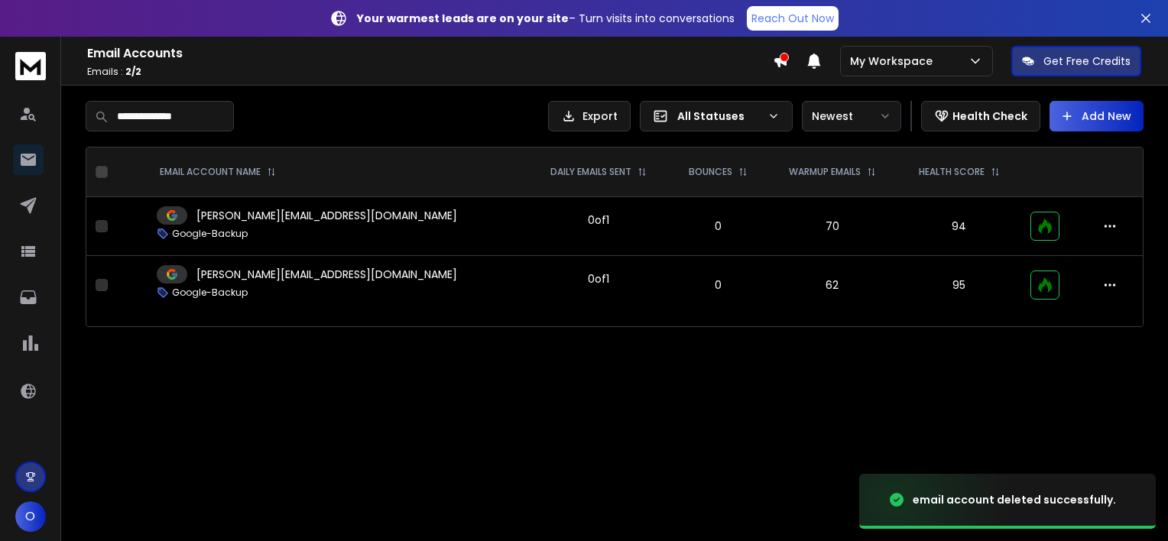
click at [1114, 226] on button at bounding box center [1110, 226] width 48 height 26
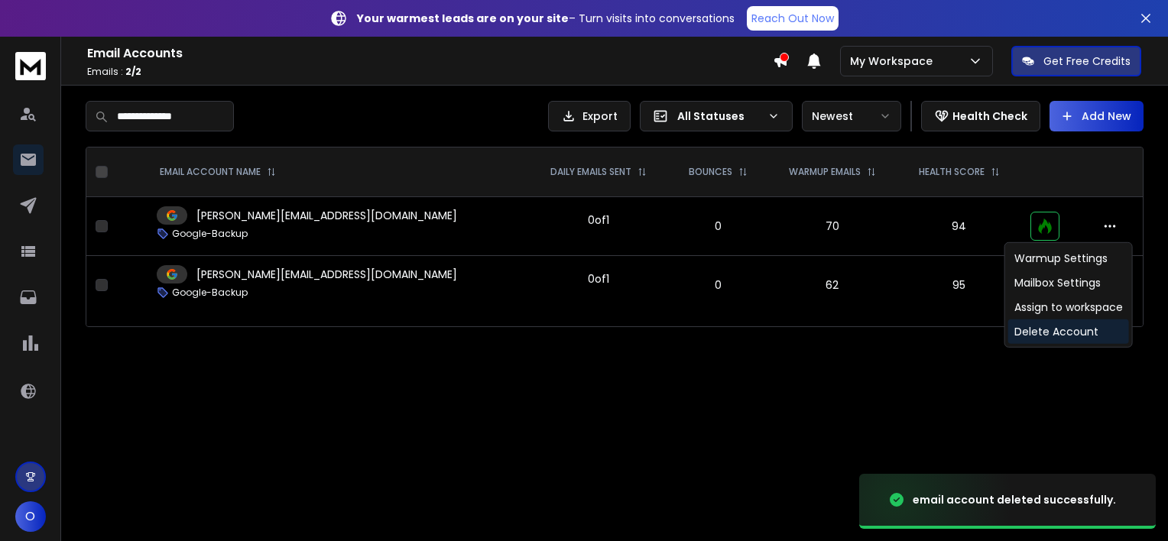
click at [1079, 333] on div "Delete Account" at bounding box center [1068, 332] width 121 height 24
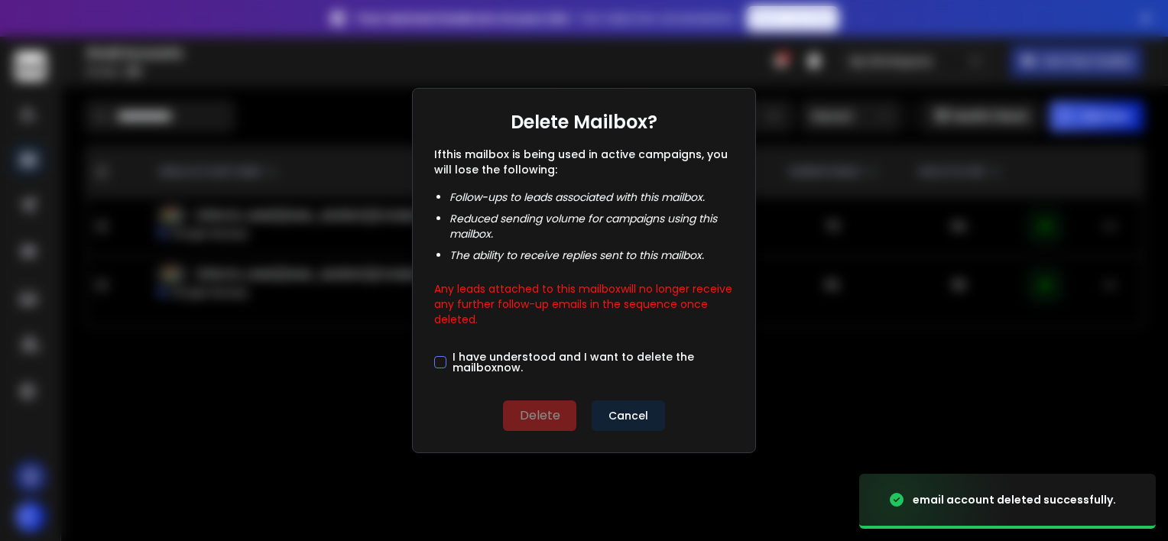
click at [443, 360] on button "I have understood and I want to delete the mailbox now." at bounding box center [440, 362] width 12 height 12
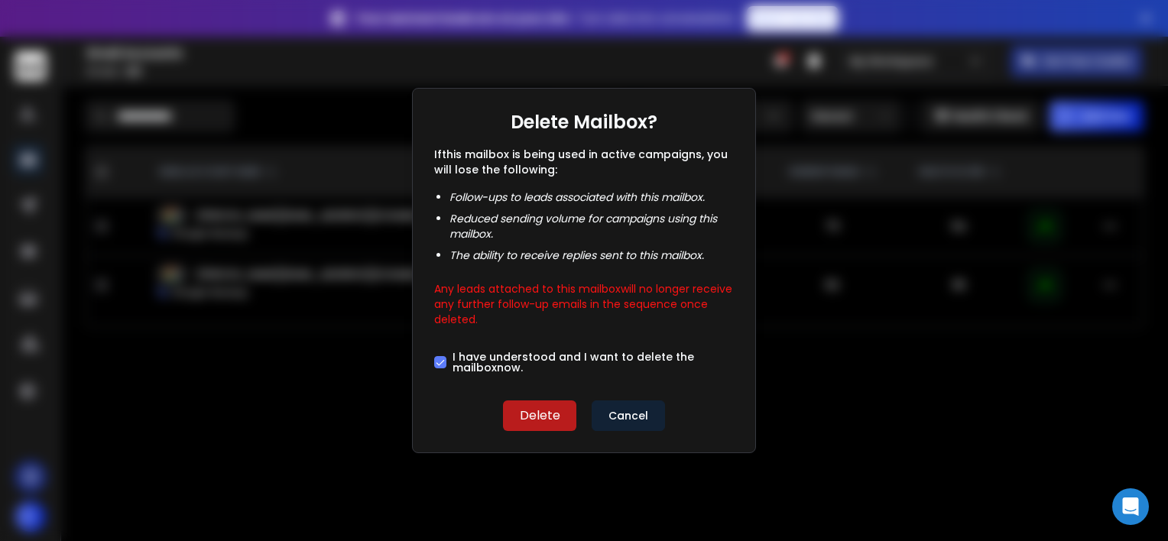
click at [540, 416] on button "Delete" at bounding box center [539, 416] width 73 height 31
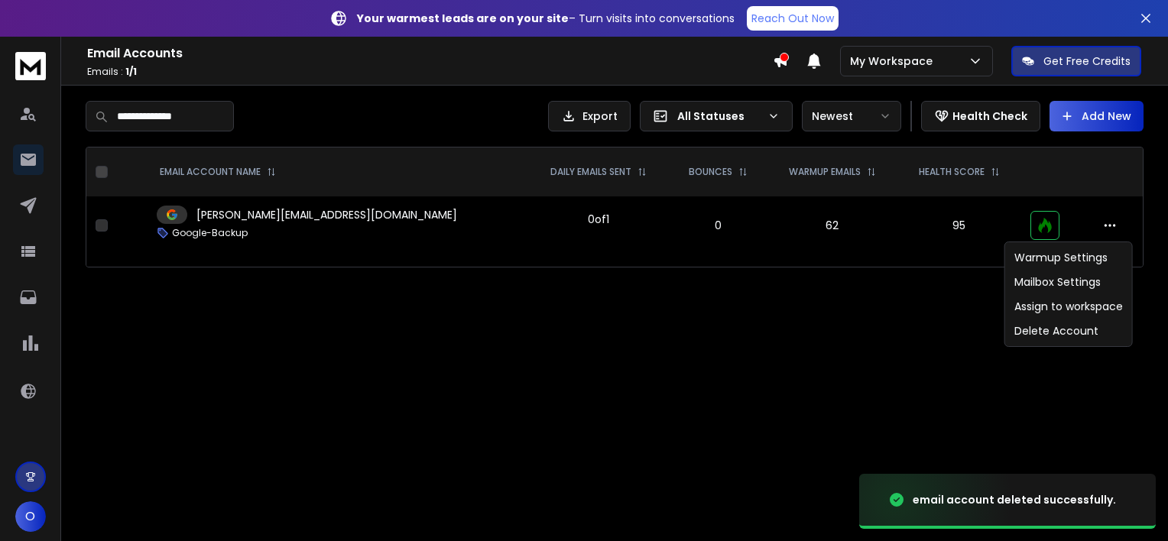
click at [1113, 220] on button at bounding box center [1110, 226] width 48 height 26
click at [1063, 333] on div "Delete Account" at bounding box center [1068, 331] width 121 height 24
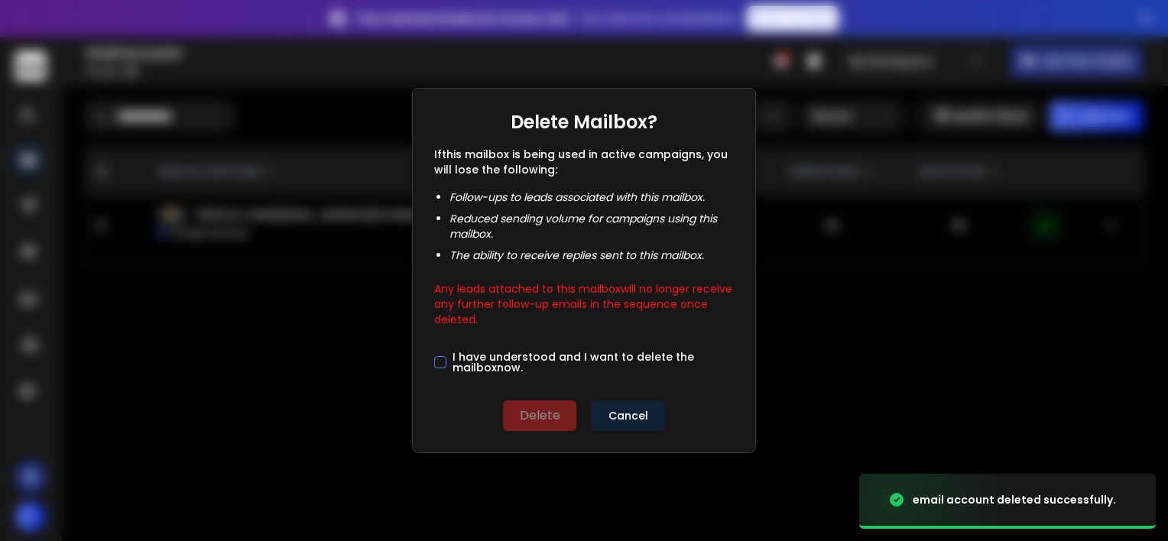
drag, startPoint x: 440, startPoint y: 352, endPoint x: 463, endPoint y: 367, distance: 26.9
click at [446, 355] on div "I have understood and I want to delete the mailbox now." at bounding box center [584, 356] width 300 height 34
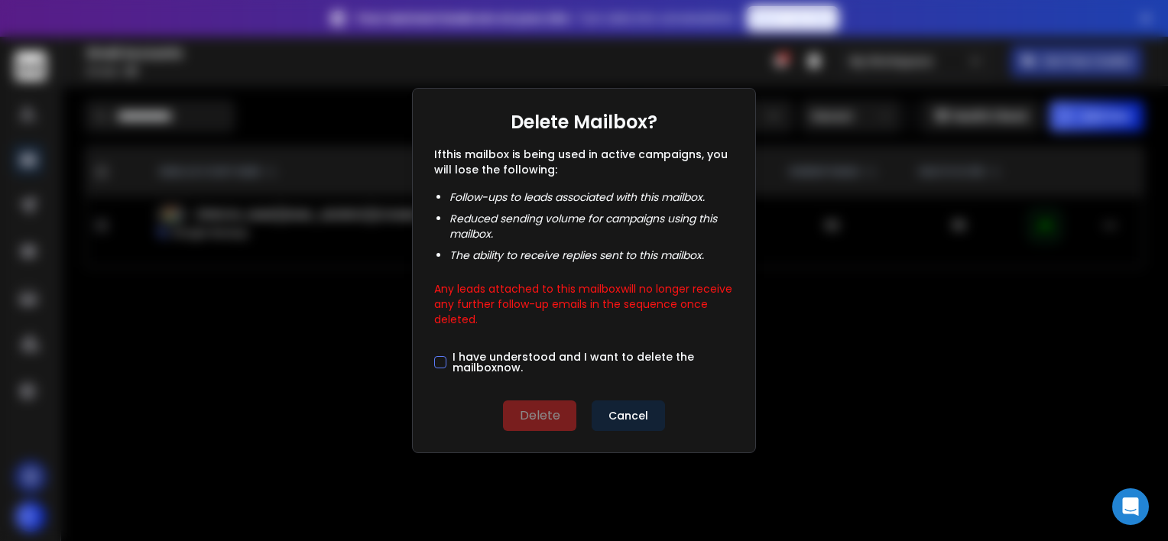
click at [442, 361] on button "I have understood and I want to delete the mailbox now." at bounding box center [440, 362] width 12 height 12
click at [514, 419] on button "Delete" at bounding box center [539, 416] width 73 height 31
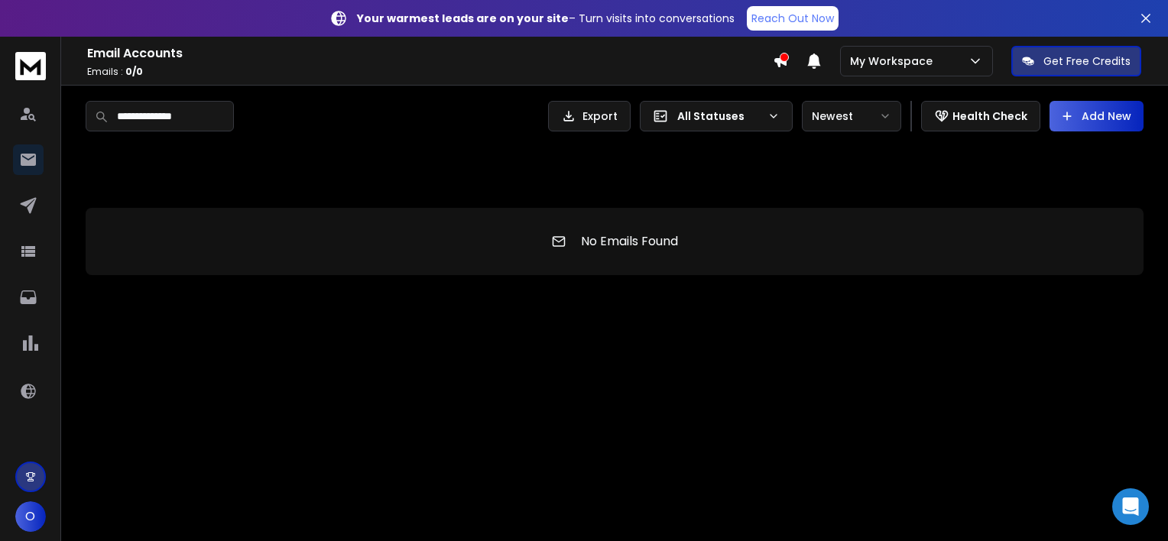
click at [187, 107] on input "**********" at bounding box center [160, 116] width 148 height 31
paste input "**********"
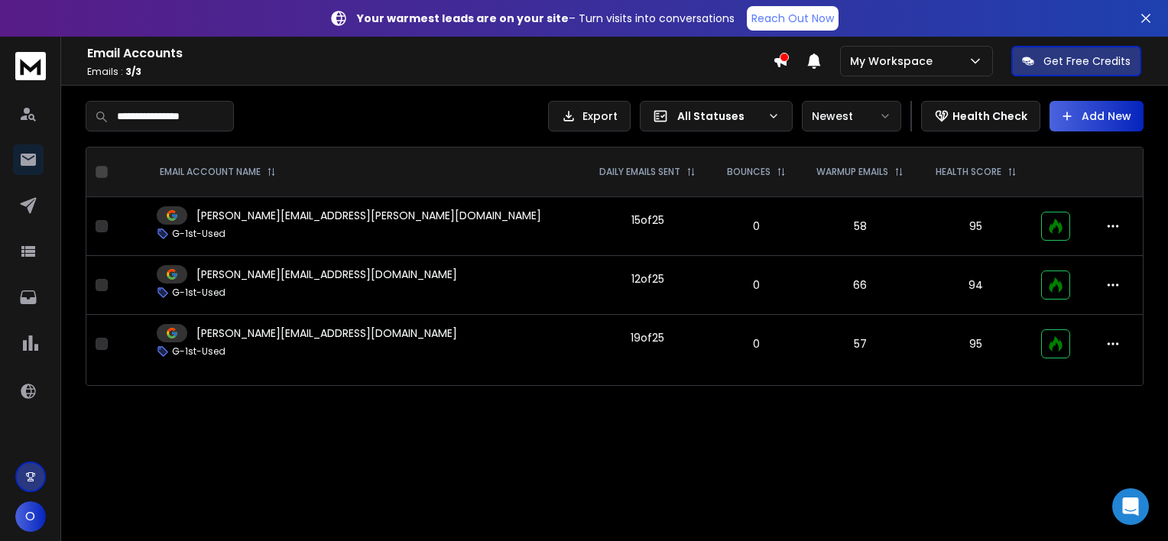
type input "**********"
click at [1115, 221] on button at bounding box center [1113, 226] width 42 height 26
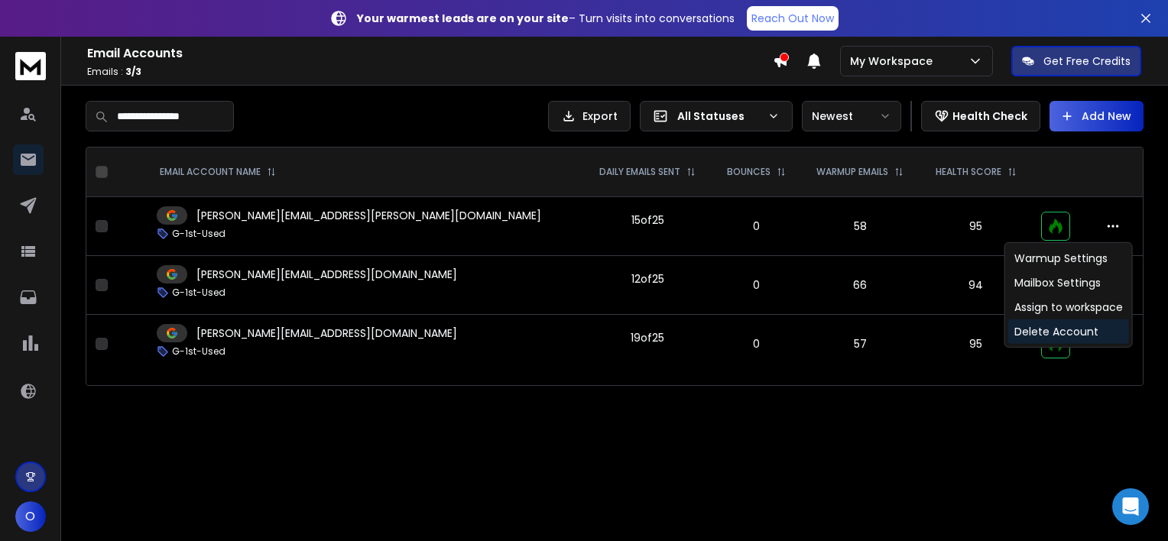
click at [1090, 330] on div "Delete Account" at bounding box center [1068, 332] width 121 height 24
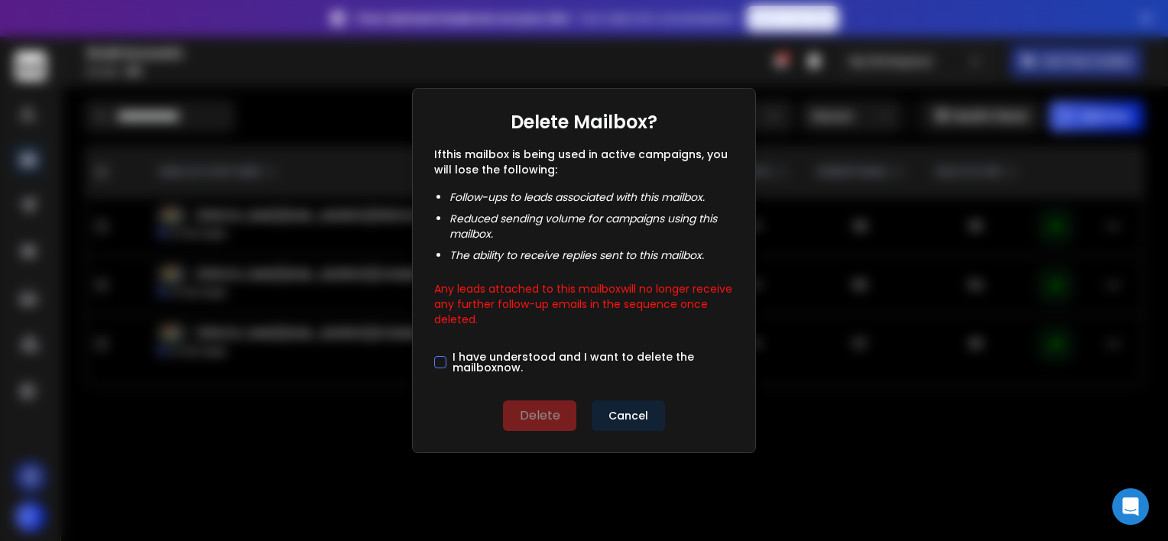
drag, startPoint x: 432, startPoint y: 360, endPoint x: 479, endPoint y: 394, distance: 58.1
click at [433, 361] on div "Delete Mailbox? If this mailbox is being used in active campaigns, you will los…" at bounding box center [584, 270] width 344 height 365
drag, startPoint x: 436, startPoint y: 361, endPoint x: 450, endPoint y: 372, distance: 18.5
click at [437, 361] on button "I have understood and I want to delete the mailbox now." at bounding box center [440, 362] width 12 height 12
click at [543, 420] on button "Delete" at bounding box center [539, 416] width 73 height 31
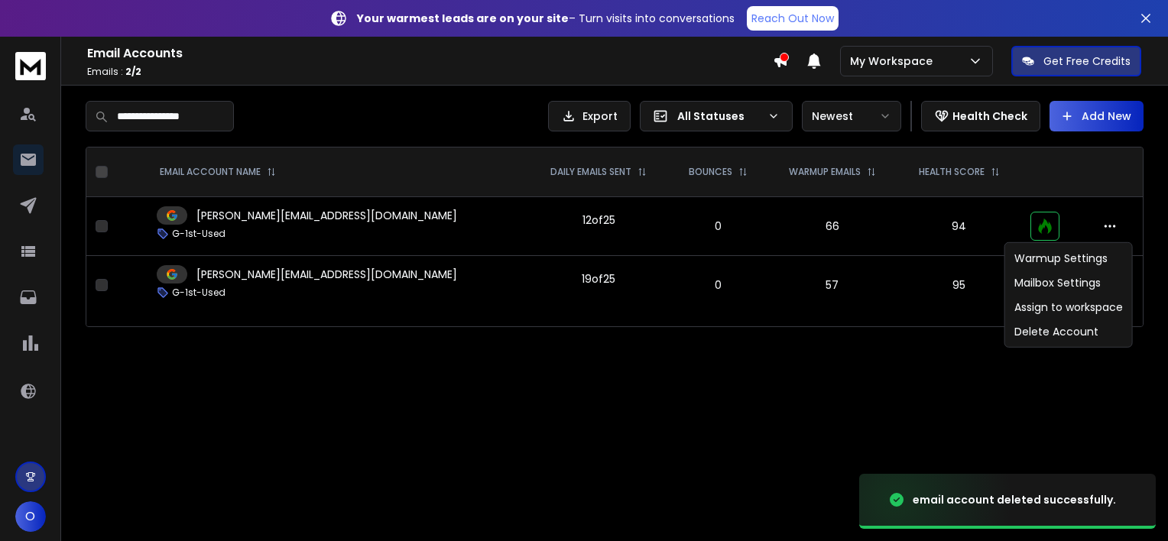
click at [1106, 222] on icon at bounding box center [1110, 226] width 14 height 14
click at [1094, 327] on div "Delete Account" at bounding box center [1068, 332] width 121 height 24
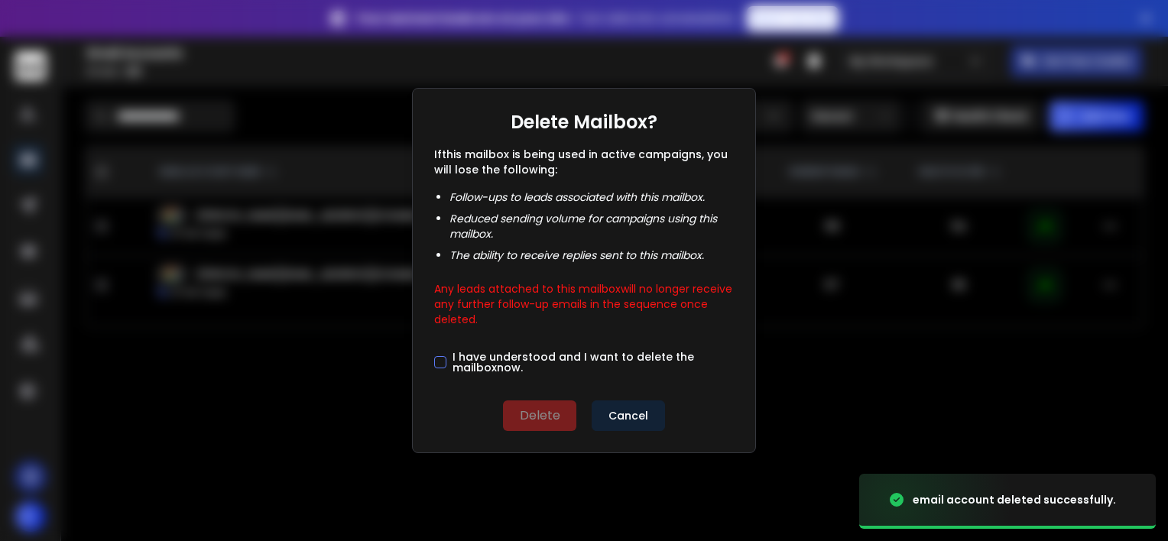
drag, startPoint x: 432, startPoint y: 361, endPoint x: 445, endPoint y: 368, distance: 14.7
click at [434, 361] on div "Delete Mailbox? If this mailbox is being used in active campaigns, you will los…" at bounding box center [584, 270] width 344 height 365
click at [445, 368] on button "I have understood and I want to delete the mailbox now." at bounding box center [440, 362] width 12 height 12
click at [534, 409] on button "Delete" at bounding box center [539, 416] width 73 height 31
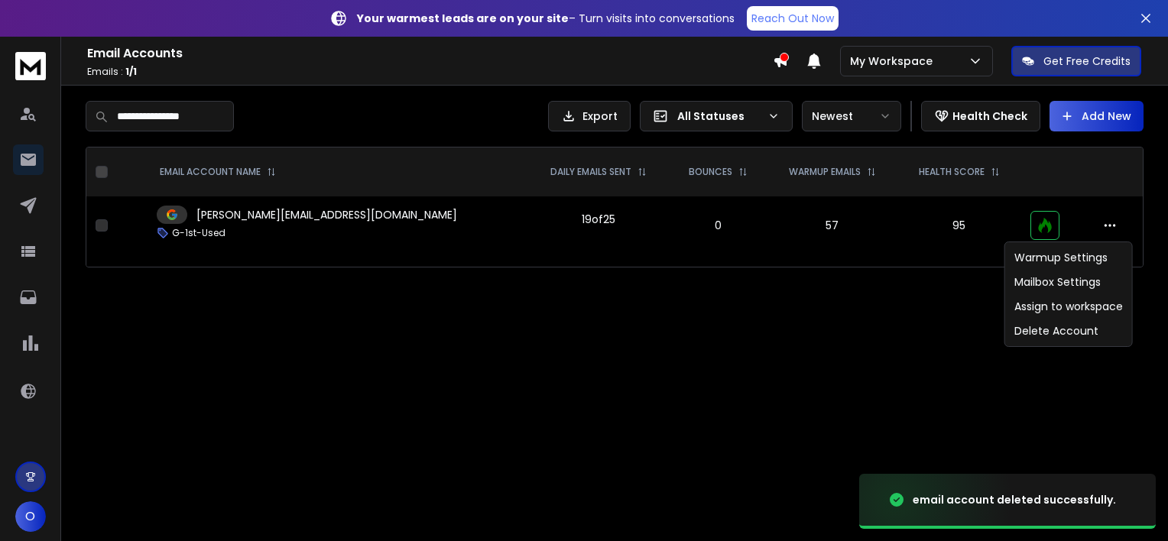
click at [1105, 221] on icon at bounding box center [1110, 226] width 14 height 14
click at [1067, 324] on div "Delete Account" at bounding box center [1068, 331] width 121 height 24
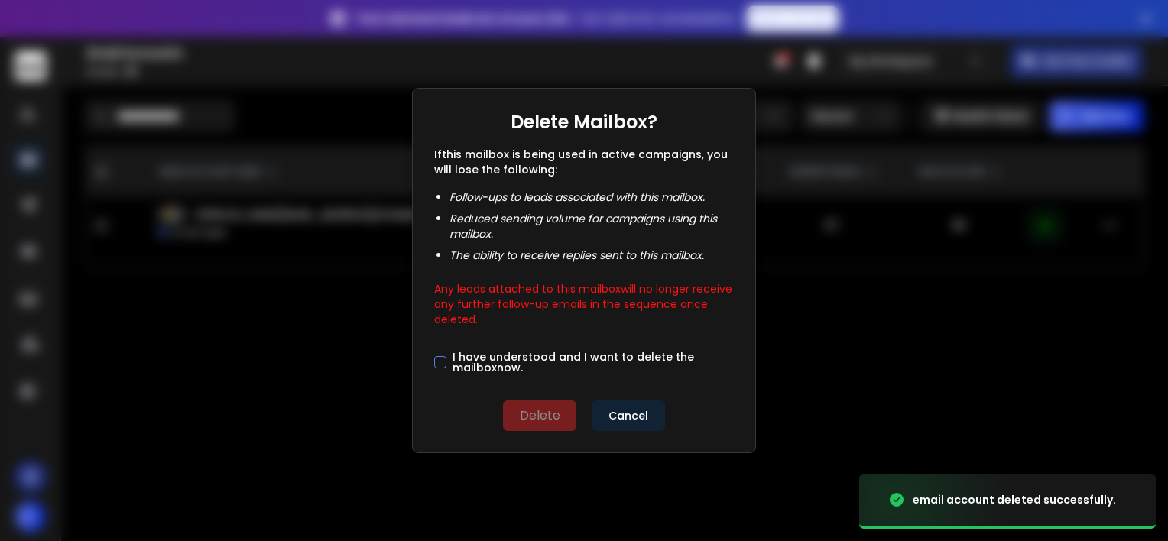
drag, startPoint x: 443, startPoint y: 360, endPoint x: 502, endPoint y: 390, distance: 65.3
click at [444, 361] on button "I have understood and I want to delete the mailbox now." at bounding box center [440, 362] width 12 height 12
click at [557, 422] on button "Delete" at bounding box center [539, 416] width 73 height 31
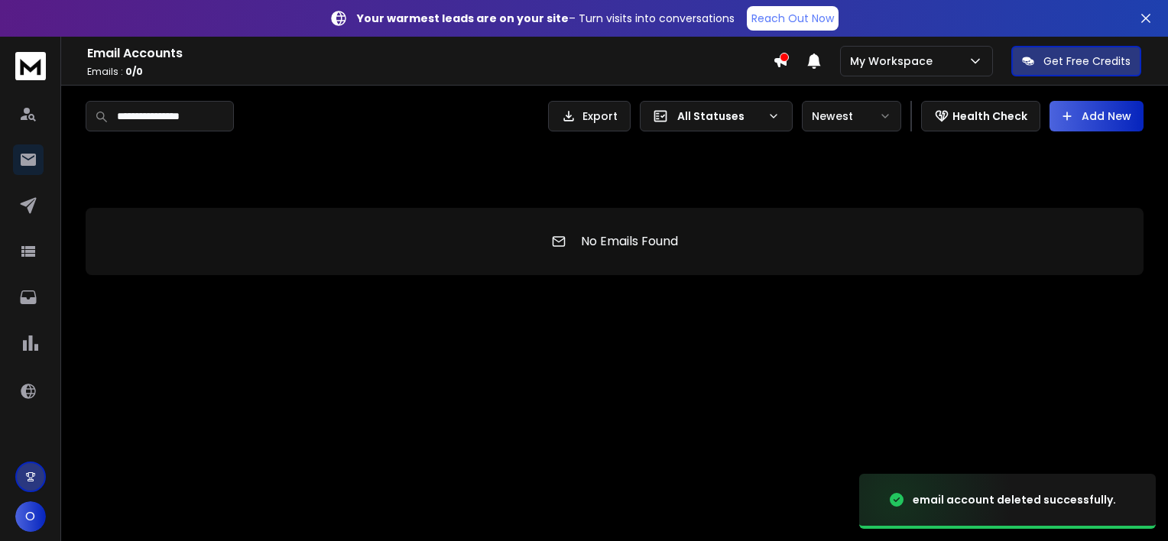
click at [234, 112] on input "**********" at bounding box center [160, 116] width 148 height 31
paste input "**********"
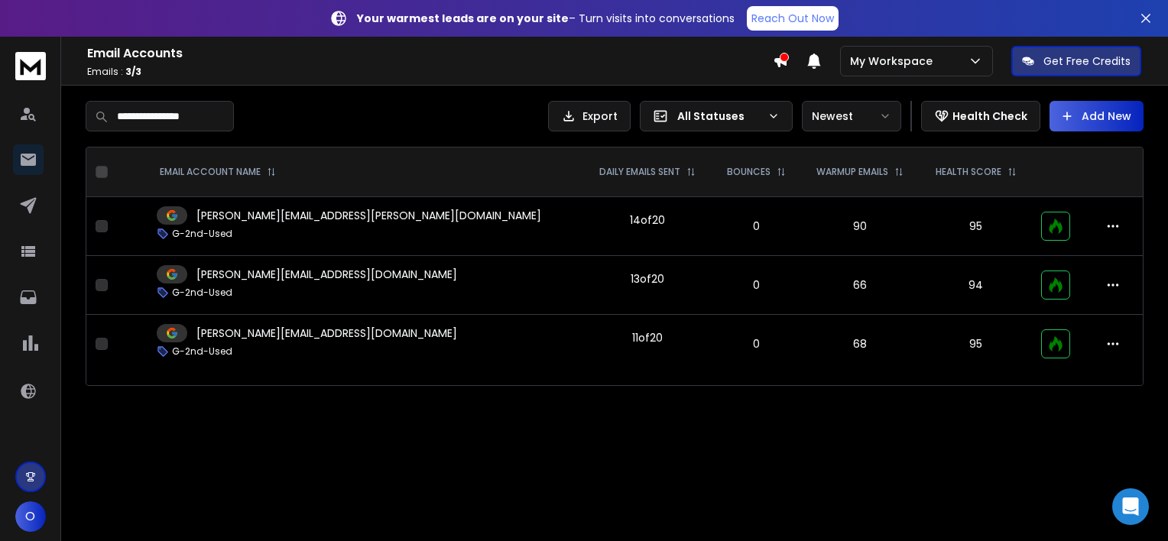
type input "**********"
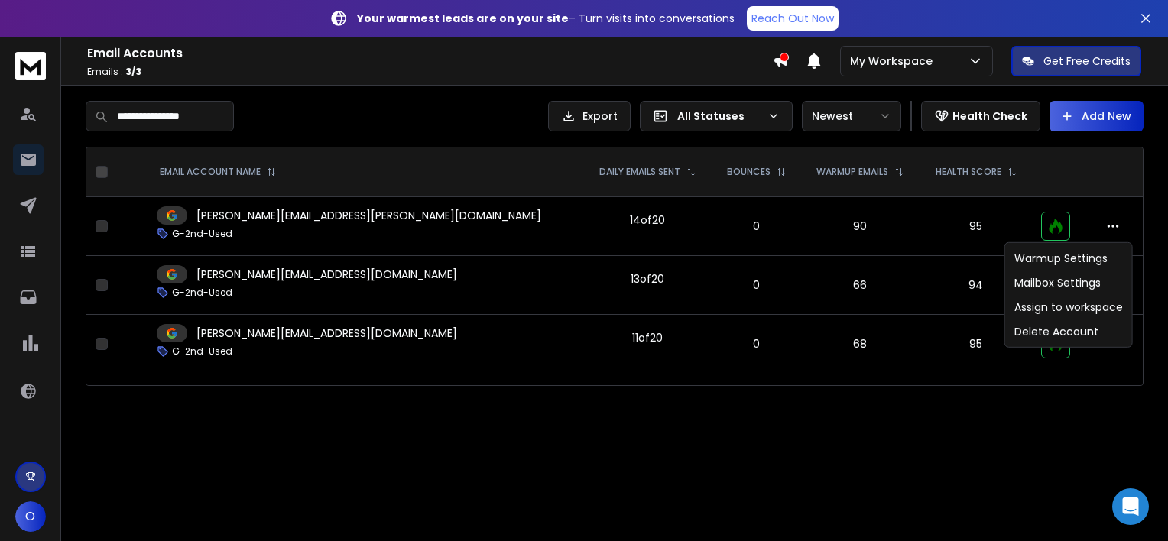
click at [1107, 216] on button at bounding box center [1113, 226] width 42 height 26
click at [1057, 333] on div "Delete Account" at bounding box center [1068, 332] width 121 height 24
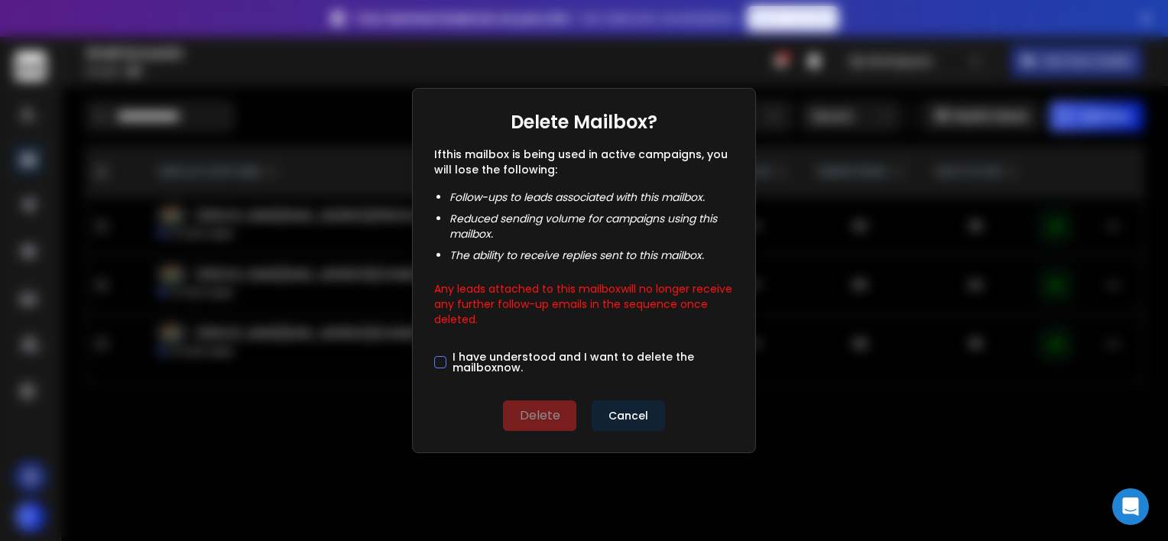
click at [448, 362] on div "I have understood and I want to delete the mailbox now." at bounding box center [584, 356] width 300 height 34
click at [440, 362] on button "I have understood and I want to delete the mailbox now." at bounding box center [440, 362] width 12 height 12
click at [533, 413] on button "Delete" at bounding box center [539, 416] width 73 height 31
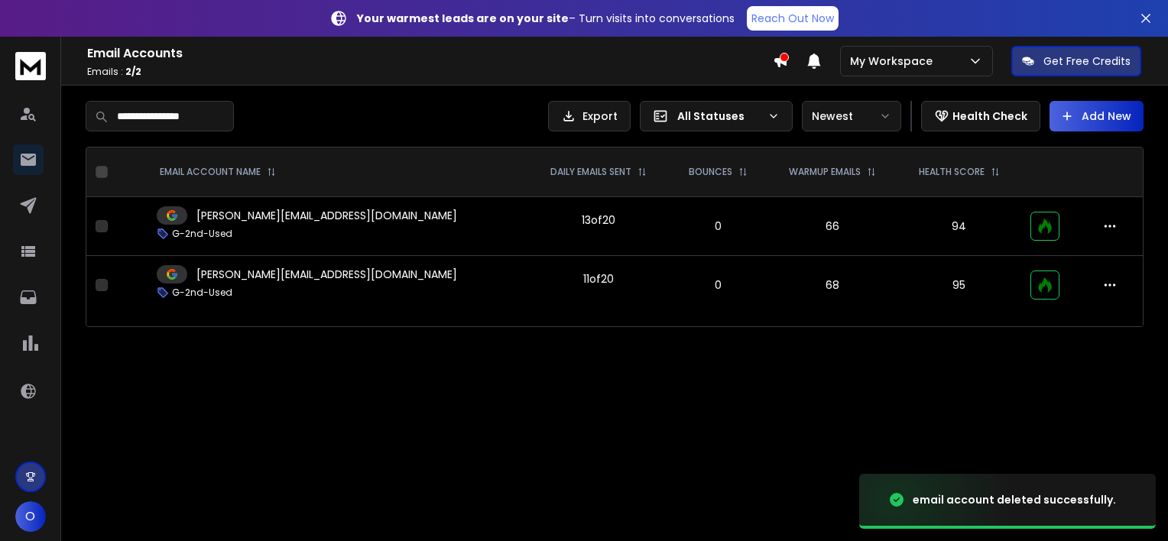
click at [1103, 229] on icon at bounding box center [1110, 226] width 14 height 14
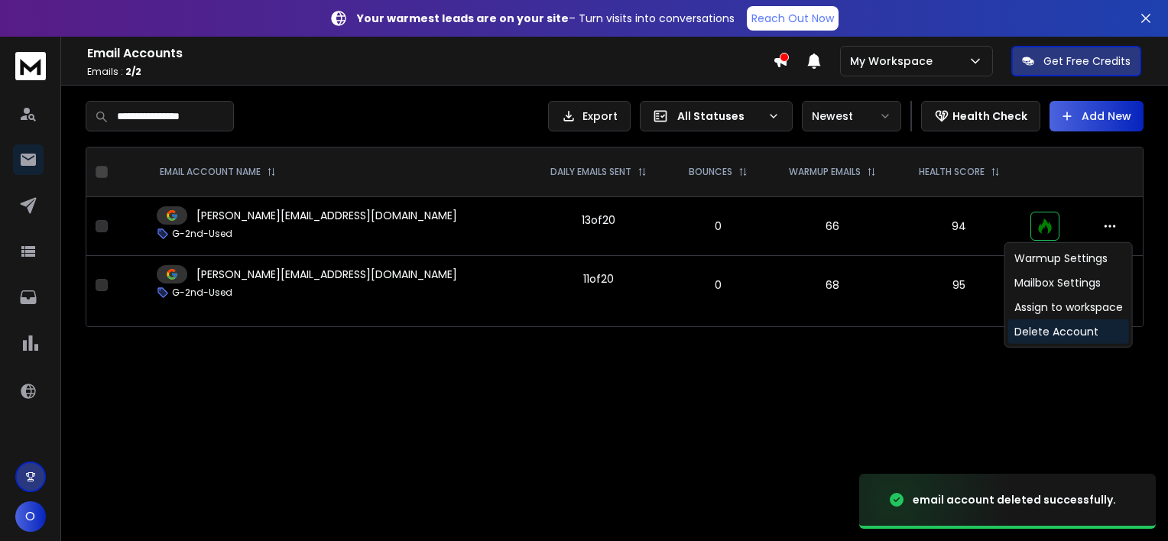
click at [1089, 333] on div "Delete Account" at bounding box center [1068, 332] width 121 height 24
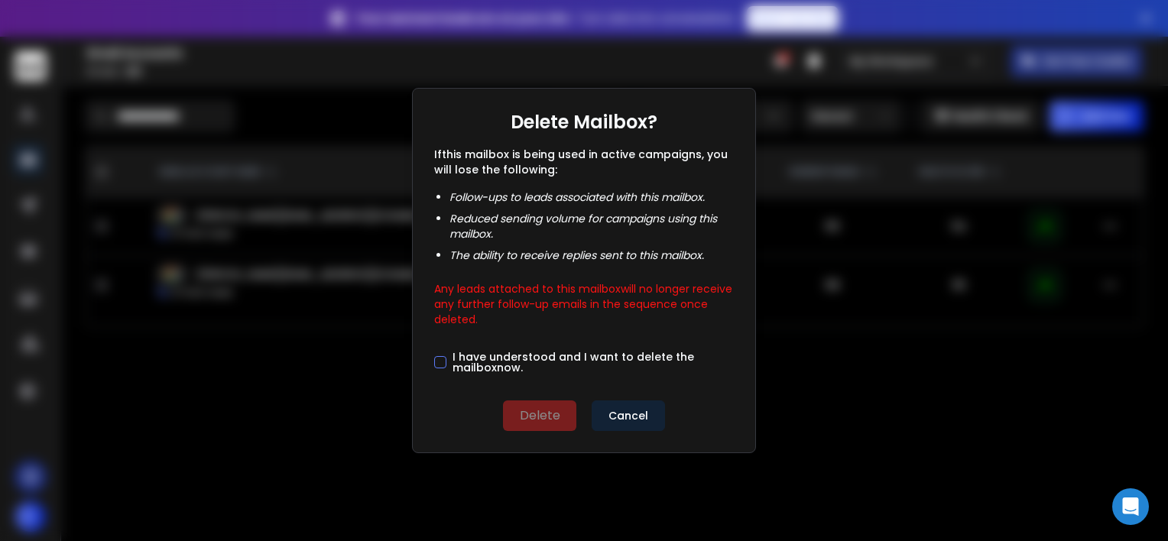
click at [444, 363] on button "I have understood and I want to delete the mailbox now." at bounding box center [440, 362] width 12 height 12
click at [547, 411] on button "Delete" at bounding box center [539, 416] width 73 height 31
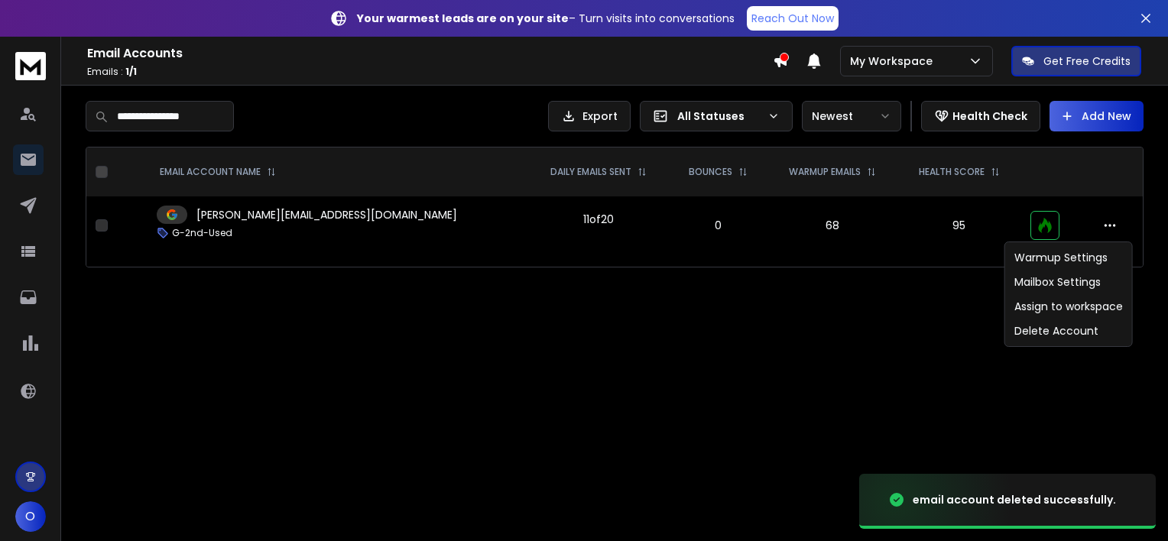
click at [1104, 223] on icon at bounding box center [1110, 226] width 14 height 14
click at [1052, 326] on div "Delete Account" at bounding box center [1068, 331] width 121 height 24
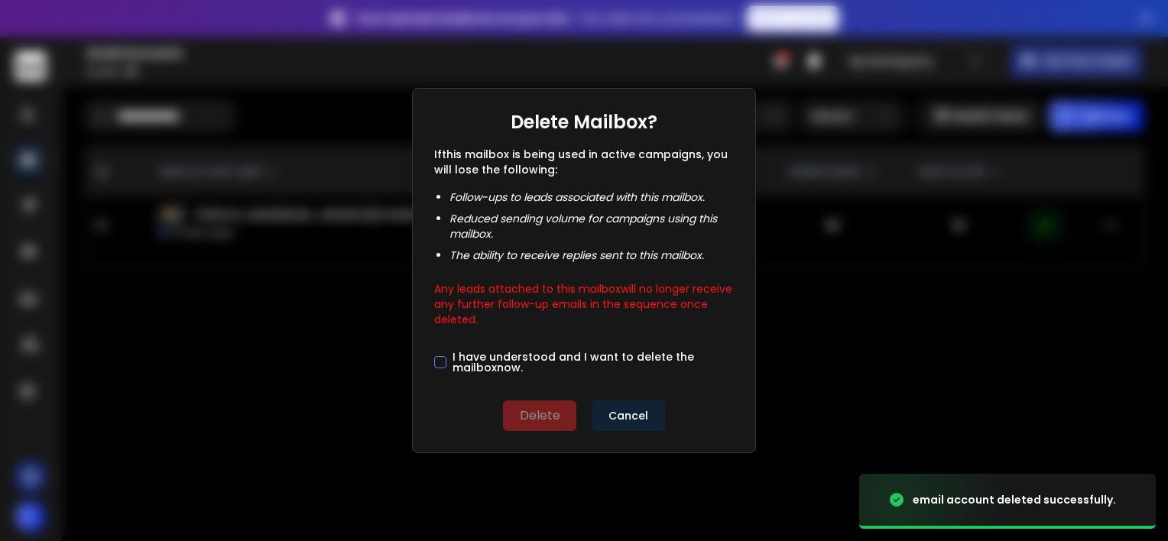
click at [446, 355] on div "I have understood and I want to delete the mailbox now." at bounding box center [584, 356] width 300 height 34
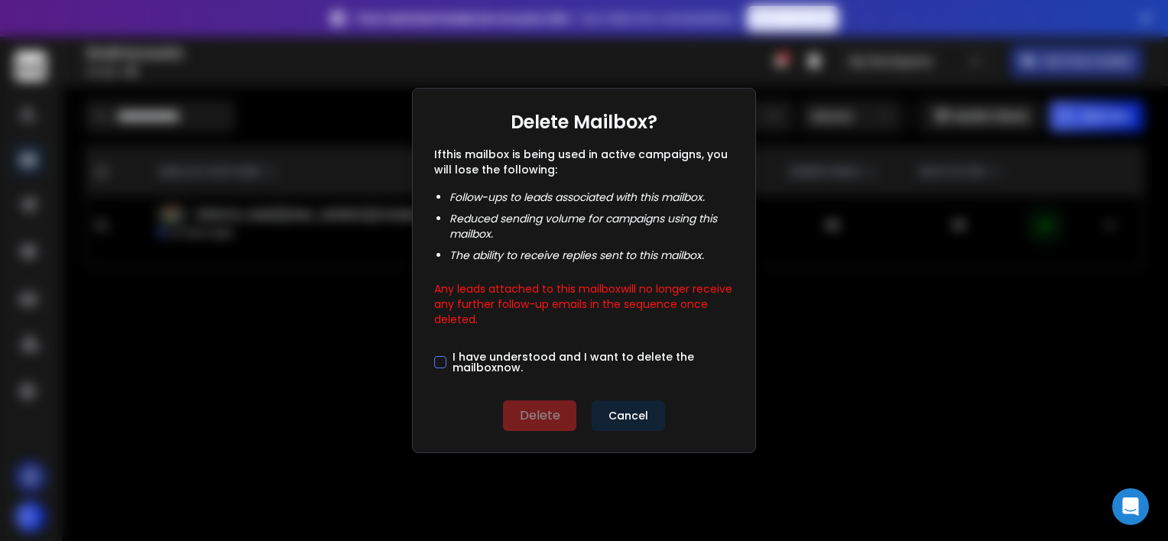
click at [431, 364] on div "Delete Mailbox? If this mailbox is being used in active campaigns, you will los…" at bounding box center [584, 270] width 344 height 365
click at [437, 361] on button "I have understood and I want to delete the mailbox now." at bounding box center [440, 362] width 12 height 12
click at [527, 416] on button "Delete" at bounding box center [539, 416] width 73 height 31
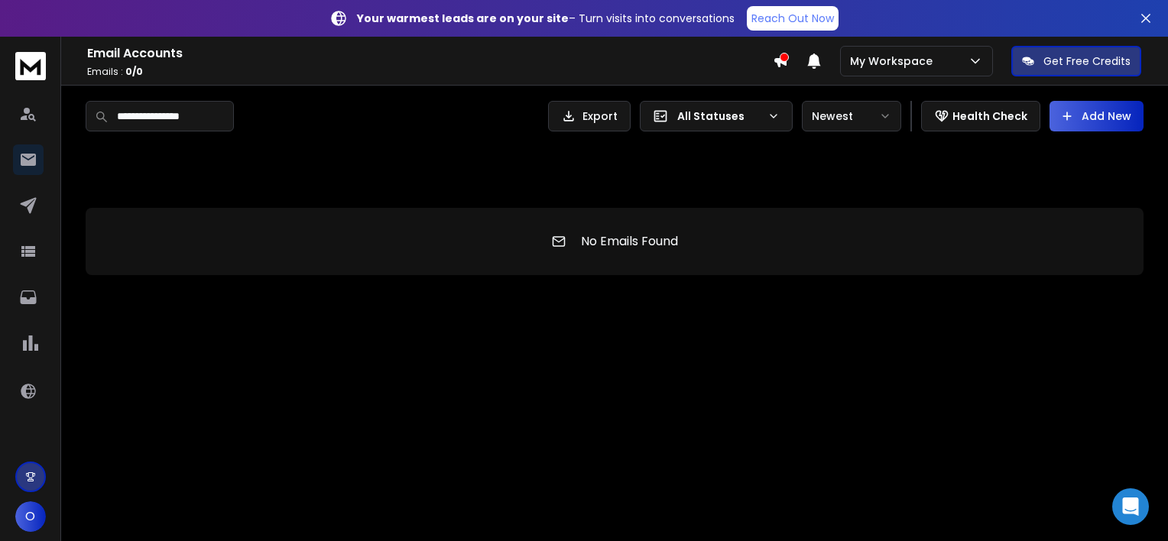
click at [234, 119] on input "**********" at bounding box center [160, 116] width 148 height 31
paste input "**********"
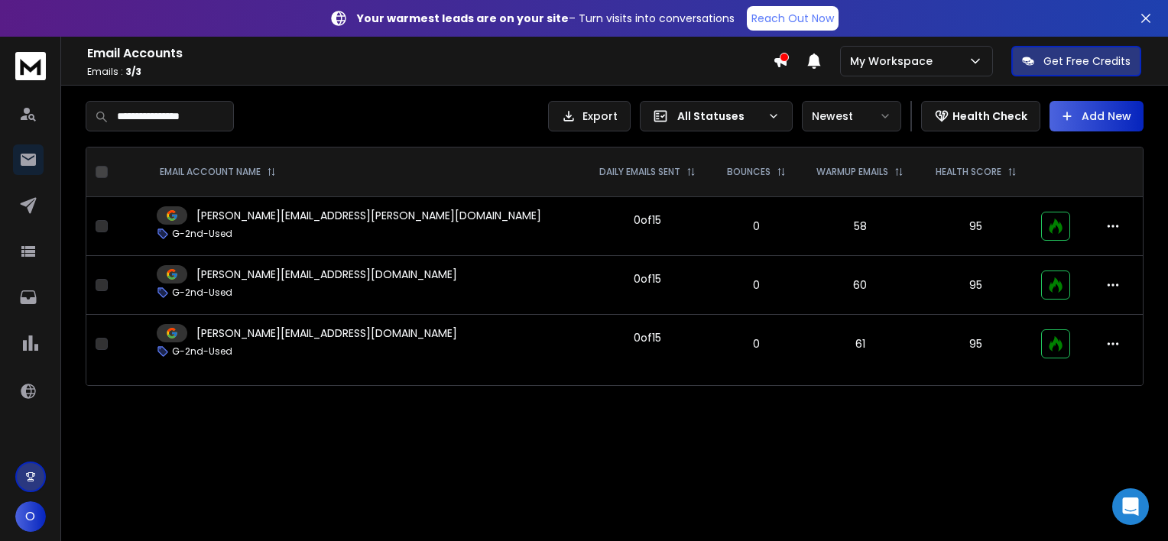
type input "**********"
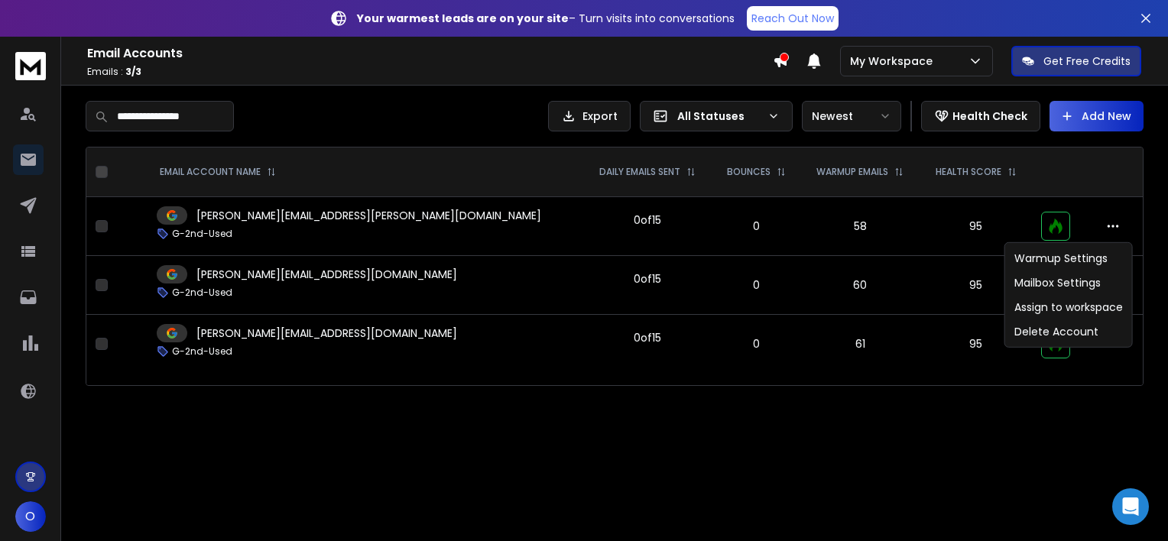
click at [1115, 226] on button at bounding box center [1113, 226] width 42 height 26
click at [1059, 333] on div "Delete Account" at bounding box center [1068, 332] width 121 height 24
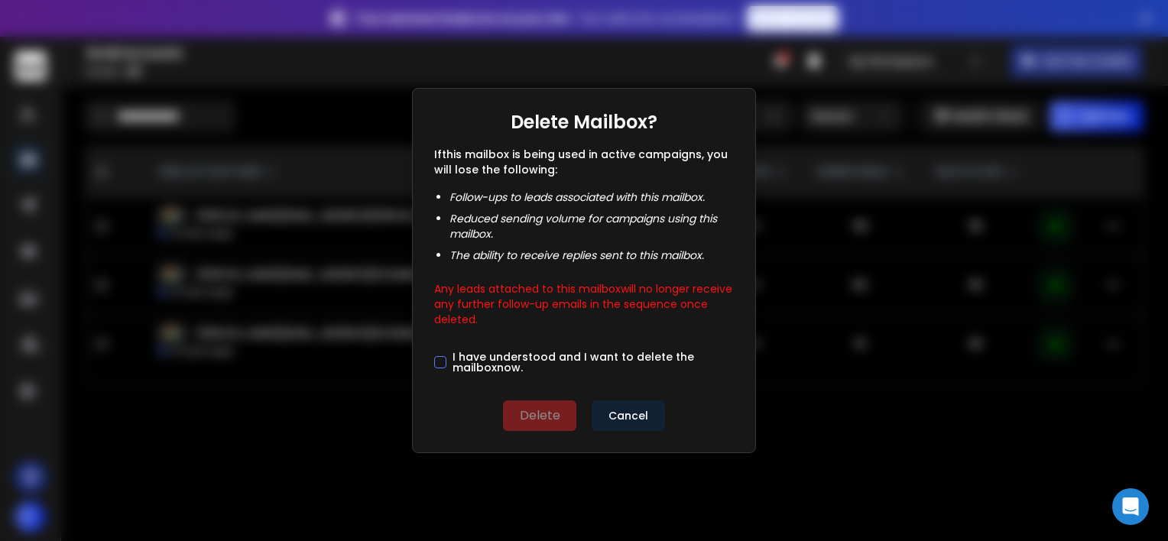
drag, startPoint x: 432, startPoint y: 360, endPoint x: 459, endPoint y: 377, distance: 31.6
click at [439, 362] on div "Delete Mailbox? If this mailbox is being used in active campaigns, you will los…" at bounding box center [584, 270] width 344 height 365
drag, startPoint x: 437, startPoint y: 362, endPoint x: 453, endPoint y: 374, distance: 19.7
click at [437, 362] on button "I have understood and I want to delete the mailbox now." at bounding box center [440, 362] width 12 height 12
click at [540, 419] on button "Delete" at bounding box center [539, 416] width 73 height 31
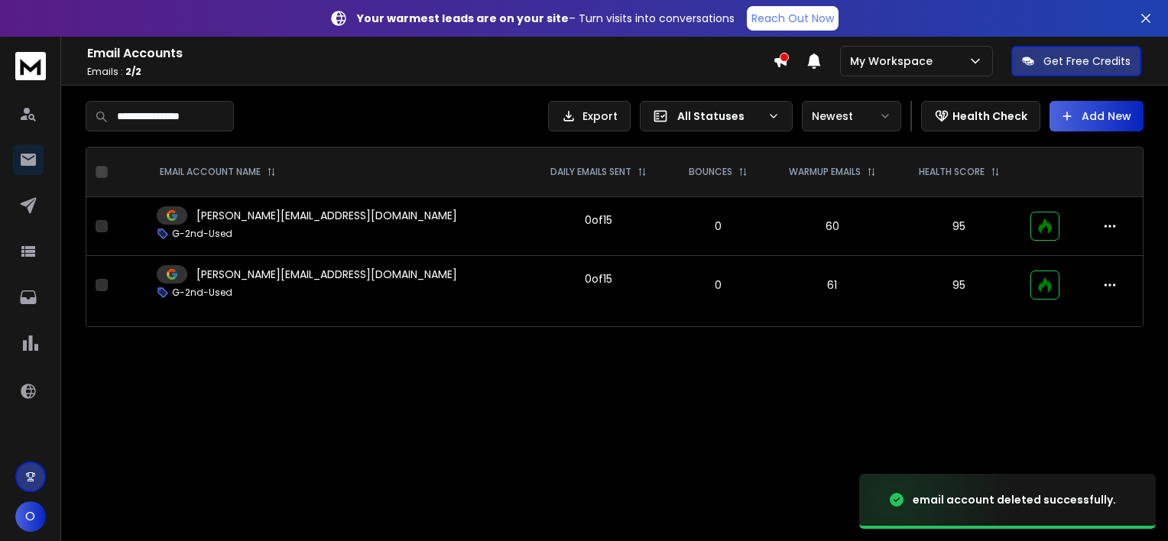
click at [1110, 217] on button at bounding box center [1110, 226] width 48 height 26
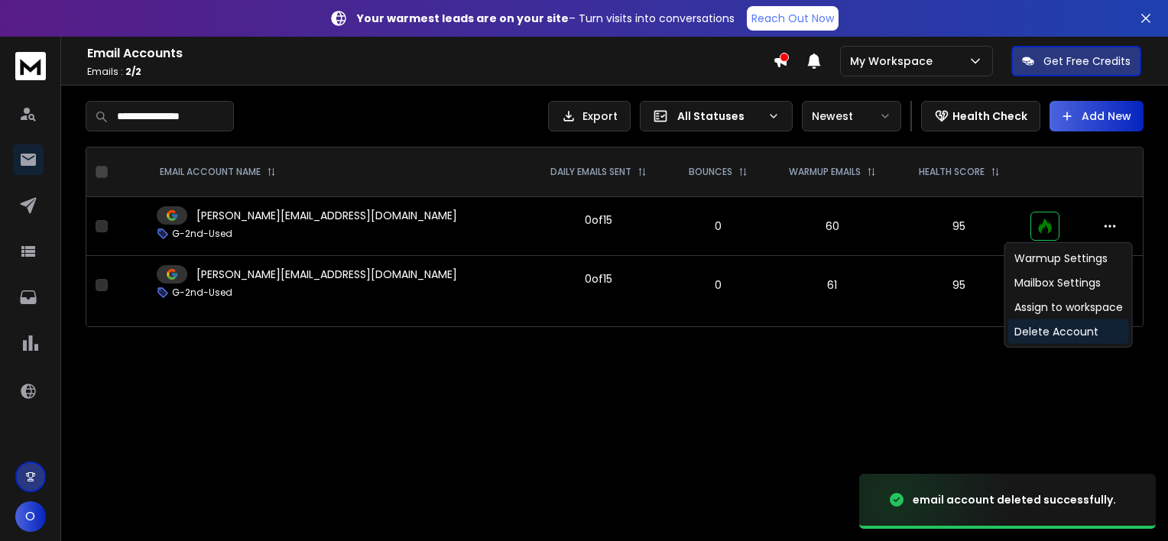
click at [1073, 329] on div "Delete Account" at bounding box center [1068, 332] width 121 height 24
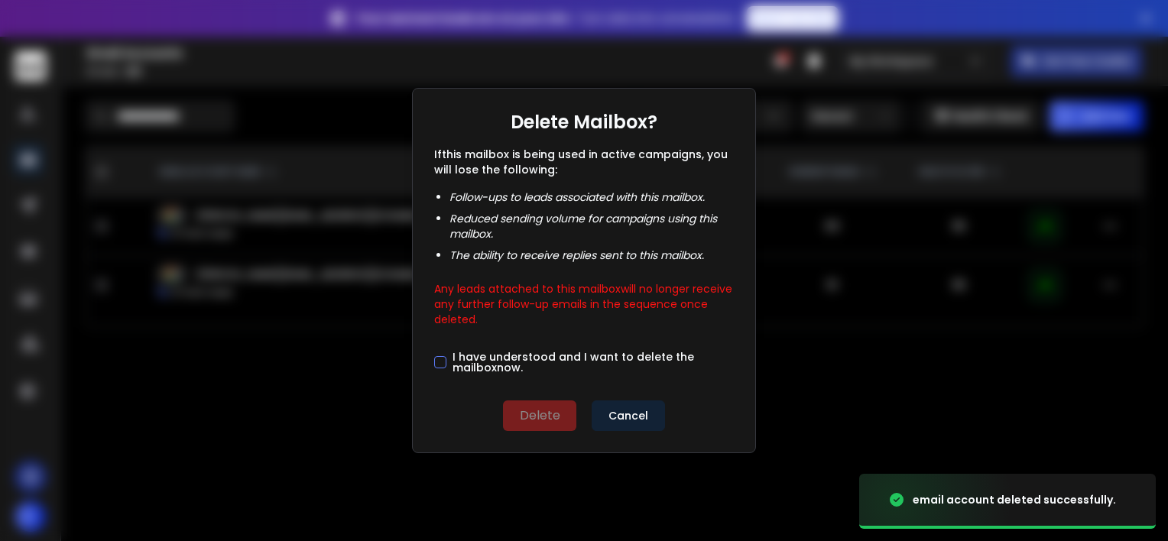
click at [442, 355] on div "I have understood and I want to delete the mailbox now." at bounding box center [584, 356] width 300 height 34
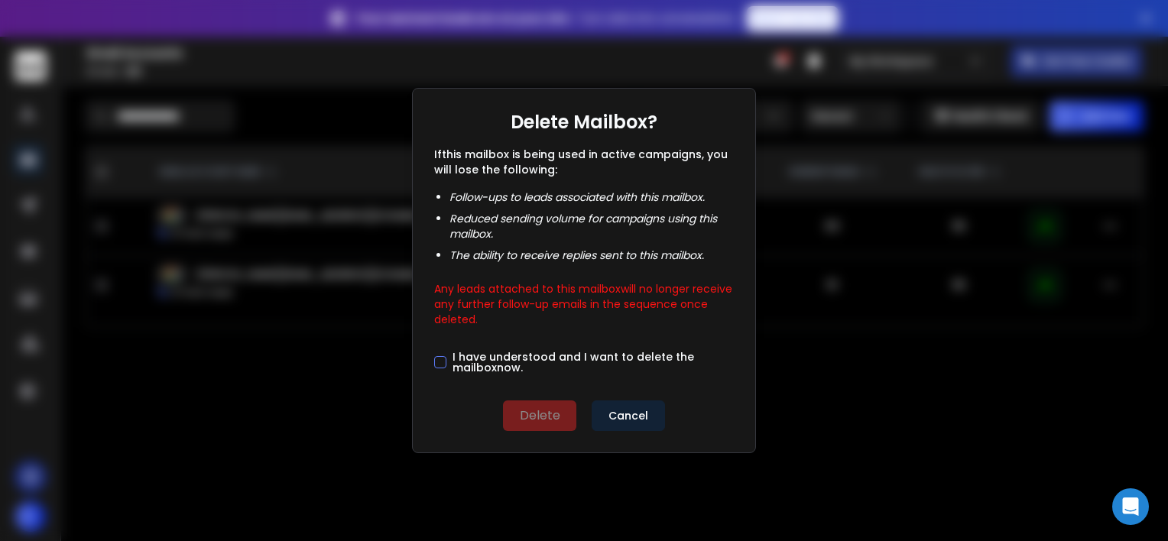
click at [444, 367] on button "I have understood and I want to delete the mailbox now." at bounding box center [440, 362] width 12 height 12
click at [523, 417] on button "Delete" at bounding box center [539, 416] width 73 height 31
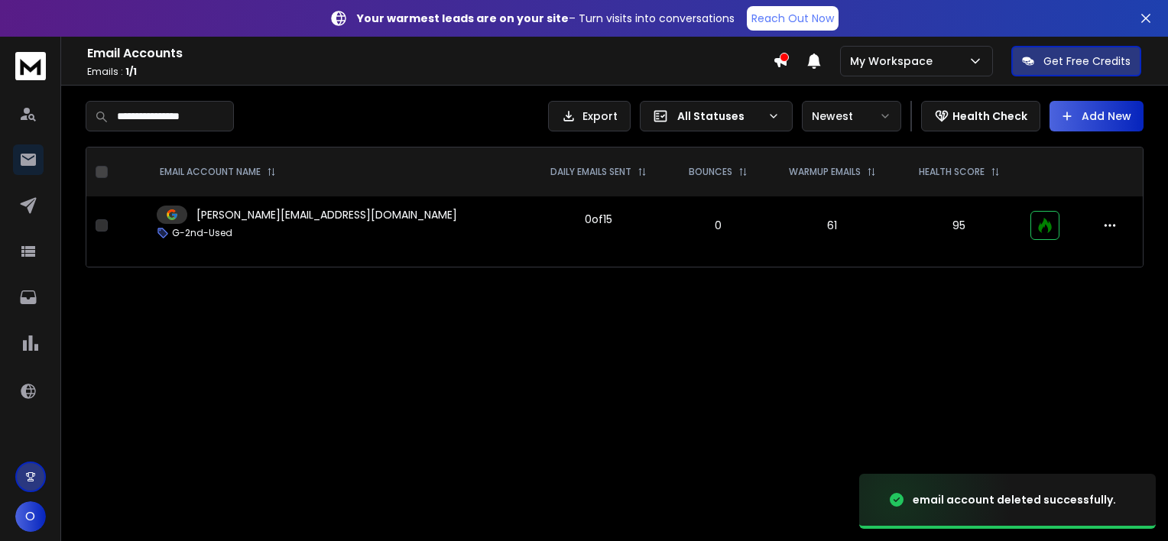
click at [1105, 222] on icon at bounding box center [1110, 226] width 14 height 14
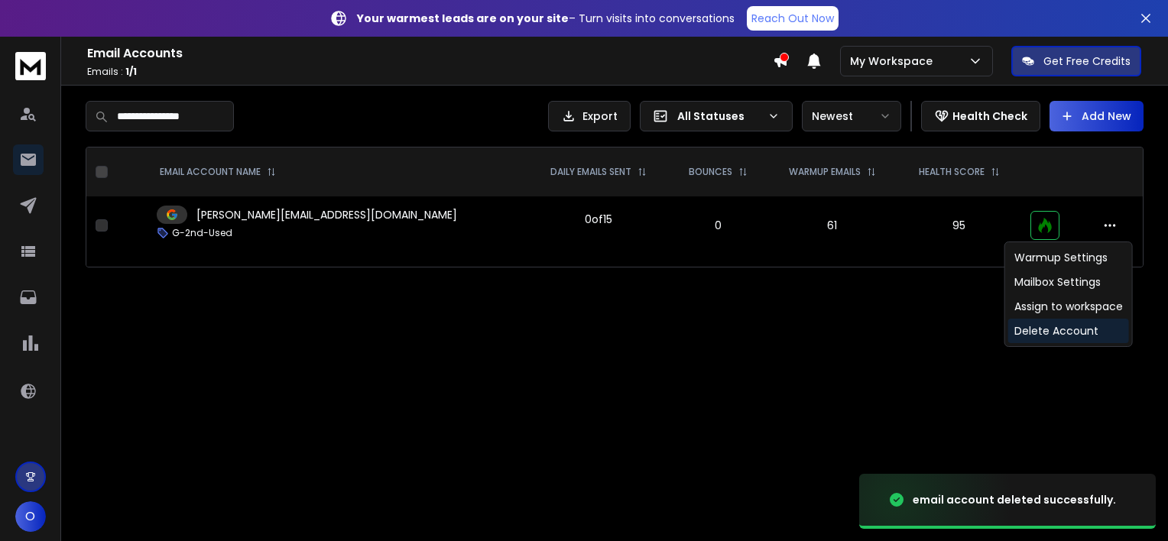
click at [1083, 334] on div "Delete Account" at bounding box center [1068, 331] width 121 height 24
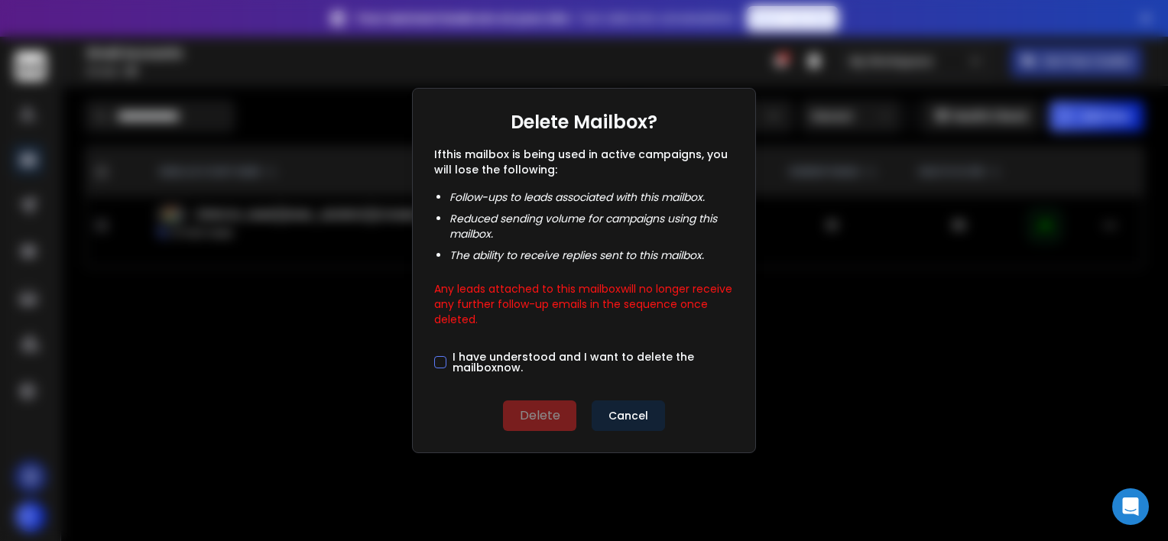
click at [440, 359] on button "I have understood and I want to delete the mailbox now." at bounding box center [440, 362] width 12 height 12
click at [541, 418] on button "Delete" at bounding box center [539, 416] width 73 height 31
